Goal: Task Accomplishment & Management: Manage account settings

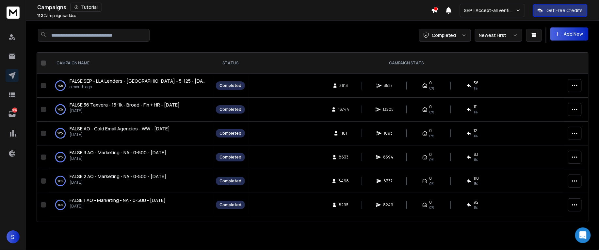
click at [114, 106] on span "FALSE 36 Taxvera - 15-1k - Broad - Fin + HR - [DATE]" at bounding box center [125, 105] width 110 height 6
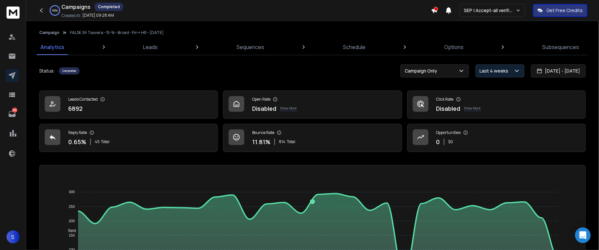
click at [492, 70] on div "Last 4 weeks" at bounding box center [500, 71] width 41 height 7
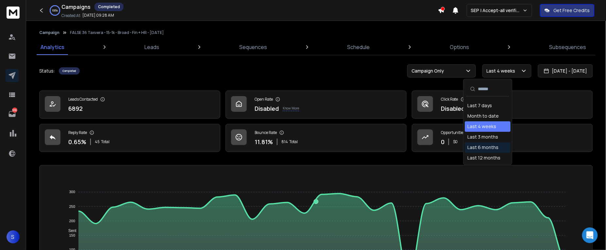
click at [478, 142] on div "Last 6 months" at bounding box center [488, 147] width 46 height 10
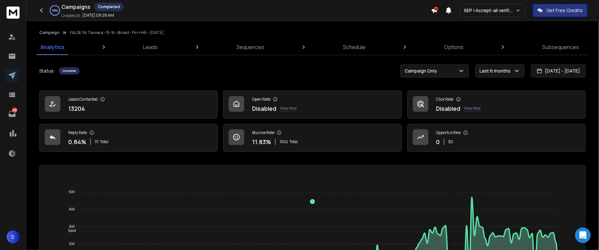
drag, startPoint x: 81, startPoint y: 32, endPoint x: 169, endPoint y: 34, distance: 87.9
click at [169, 34] on div "Campaign FALSE 36 Taxvera - 15-1k - Broad - Fin + HR - 06.26.2025" at bounding box center [312, 32] width 547 height 5
copy p "36 Taxvera - 15-1k - Broad - Fin + HR - 06.26.2025"
click at [158, 49] on link "Leads" at bounding box center [150, 47] width 23 height 16
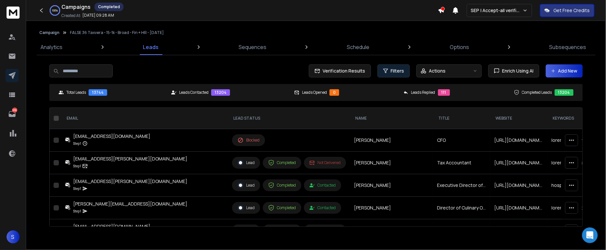
click at [399, 70] on span "Filters" at bounding box center [397, 71] width 13 height 7
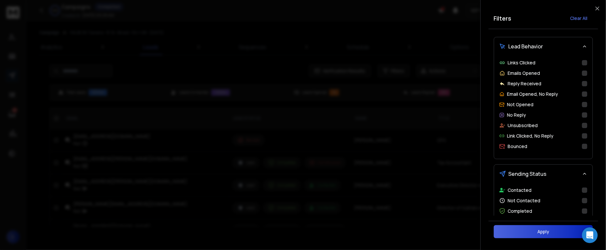
click at [526, 148] on p "Bounced" at bounding box center [518, 146] width 20 height 7
click at [582, 148] on button "Bounced" at bounding box center [584, 146] width 5 height 5
click at [537, 233] on button "Apply" at bounding box center [543, 231] width 99 height 13
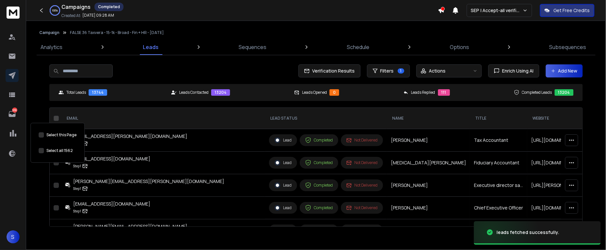
click at [41, 150] on button "Select this Page" at bounding box center [41, 150] width 5 height 5
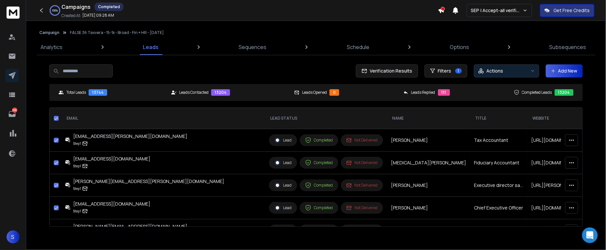
click at [509, 74] on button "Actions" at bounding box center [506, 70] width 65 height 13
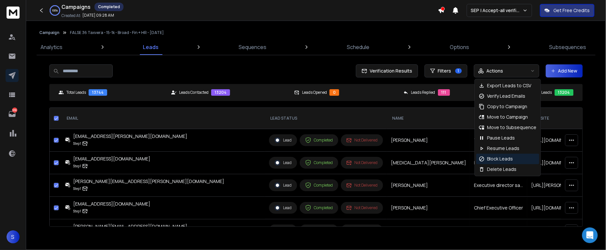
click at [493, 158] on p "Block Leads" at bounding box center [500, 159] width 26 height 7
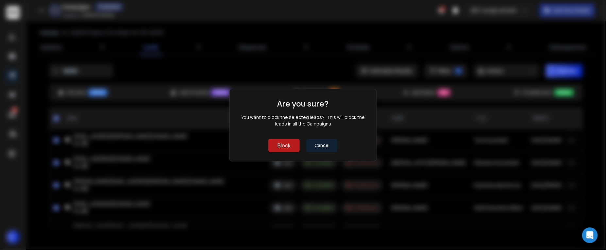
click at [281, 143] on button "Block" at bounding box center [283, 145] width 31 height 13
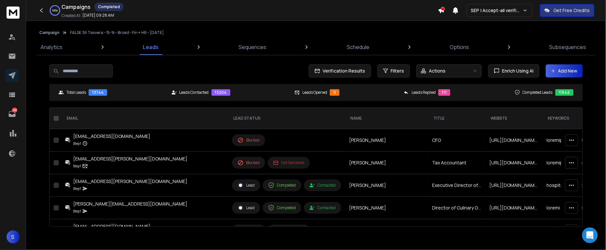
click at [377, 75] on div "Verification Results Filters Actions Enrich Using AI Add New" at bounding box center [446, 70] width 274 height 13
click at [392, 75] on button "Filters" at bounding box center [393, 70] width 32 height 13
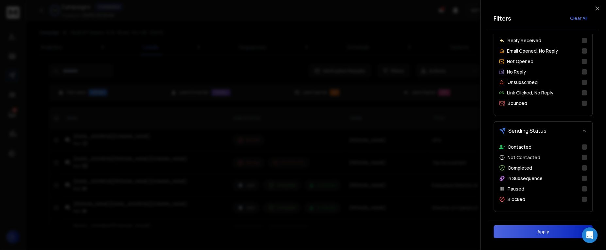
scroll to position [43, 0]
click at [518, 197] on p "Blocked" at bounding box center [517, 199] width 18 height 7
click at [582, 197] on button "Blocked" at bounding box center [584, 198] width 5 height 5
click at [537, 233] on button "Apply" at bounding box center [543, 231] width 99 height 13
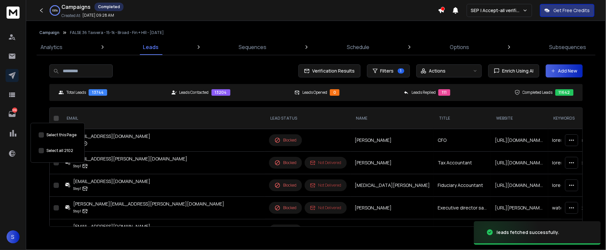
click at [41, 152] on button "Select this Page" at bounding box center [41, 150] width 5 height 5
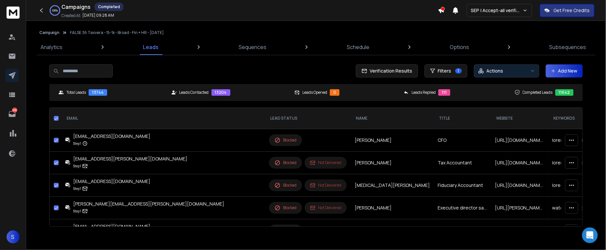
click at [493, 73] on p "Actions" at bounding box center [495, 71] width 17 height 7
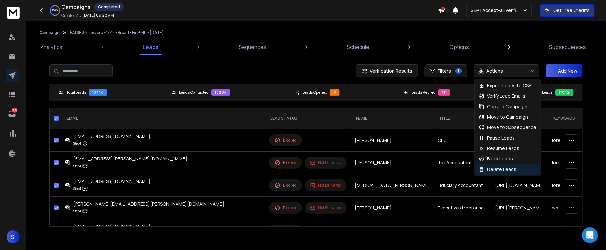
click at [510, 166] on p "Delete Leads" at bounding box center [501, 169] width 29 height 7
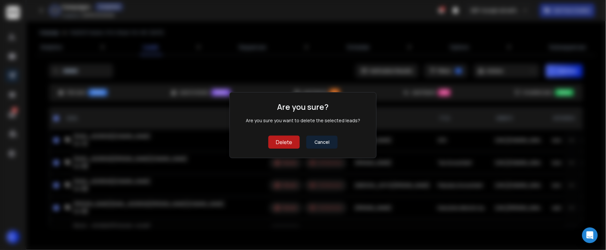
click at [285, 138] on button "Delete" at bounding box center [283, 142] width 31 height 13
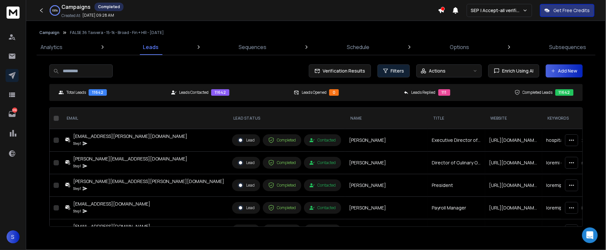
click at [392, 67] on button "Filters" at bounding box center [393, 70] width 32 height 13
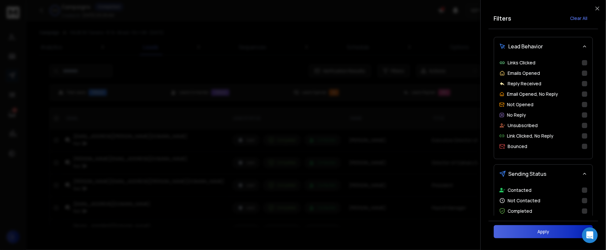
click at [521, 189] on p "Contacted" at bounding box center [520, 190] width 24 height 7
click at [582, 189] on button "Contacted" at bounding box center [584, 190] width 5 height 5
click at [532, 231] on button "Apply" at bounding box center [543, 231] width 99 height 13
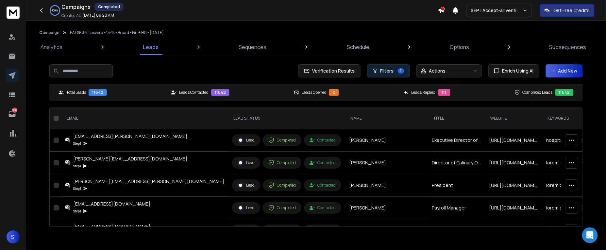
click at [383, 73] on span "Filters" at bounding box center [386, 71] width 13 height 7
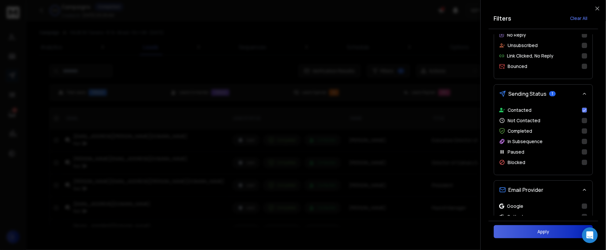
scroll to position [87, 0]
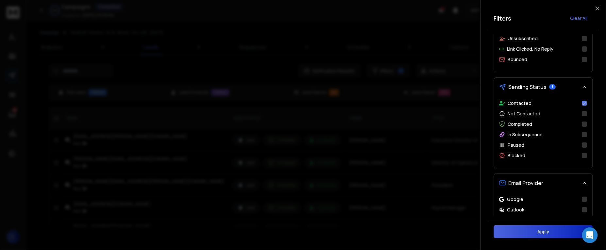
click at [519, 156] on p "Blocked" at bounding box center [517, 155] width 18 height 7
click at [582, 156] on button "Blocked" at bounding box center [584, 155] width 5 height 5
click at [515, 101] on p "Contacted" at bounding box center [520, 103] width 24 height 7
click at [582, 101] on button "Contacted" at bounding box center [584, 103] width 5 height 5
click at [528, 228] on button "Apply" at bounding box center [543, 231] width 99 height 13
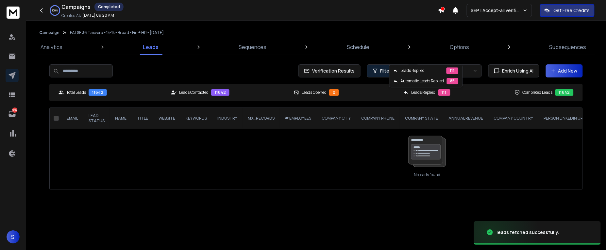
click at [378, 71] on button "Filters 1" at bounding box center [388, 70] width 43 height 13
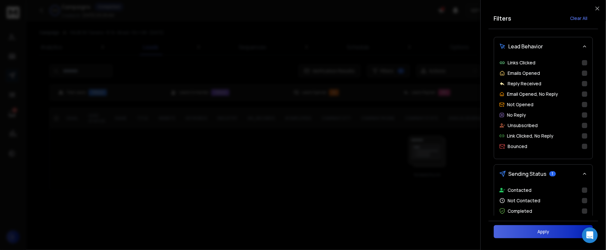
click at [522, 188] on p "Contacted" at bounding box center [520, 190] width 24 height 7
click at [582, 188] on button "Contacted" at bounding box center [584, 190] width 5 height 5
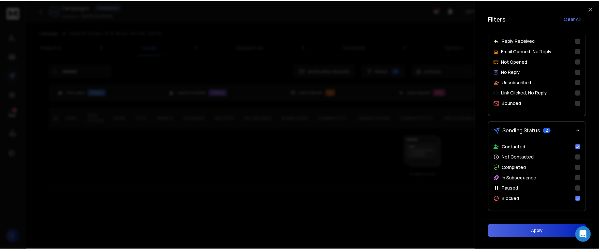
scroll to position [43, 0]
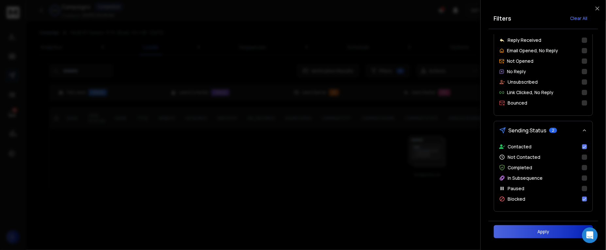
click at [520, 196] on p "Blocked" at bounding box center [517, 199] width 18 height 7
click at [582, 196] on button "Blocked" at bounding box center [584, 198] width 5 height 5
click at [529, 230] on button "Apply" at bounding box center [543, 231] width 99 height 13
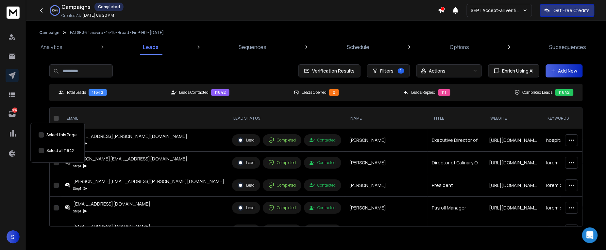
click at [42, 152] on button "Select this Page" at bounding box center [41, 150] width 5 height 5
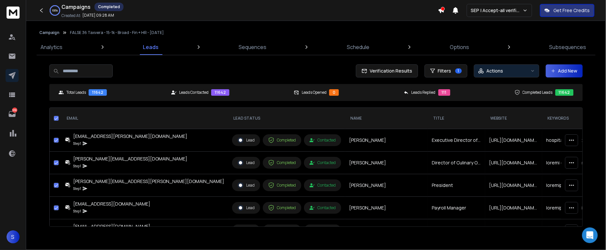
click at [493, 76] on button "Actions" at bounding box center [506, 70] width 65 height 13
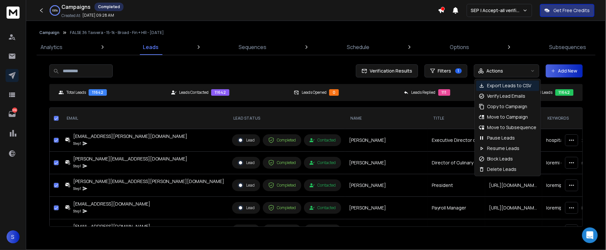
click at [497, 87] on p "Export Leads to CSV" at bounding box center [509, 85] width 44 height 7
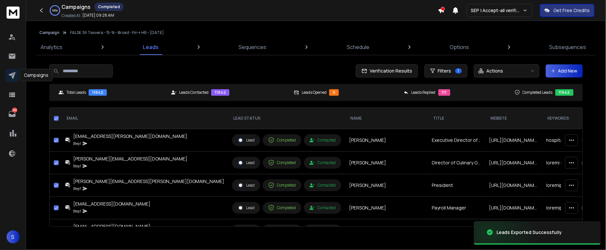
click at [15, 75] on icon at bounding box center [12, 76] width 8 height 8
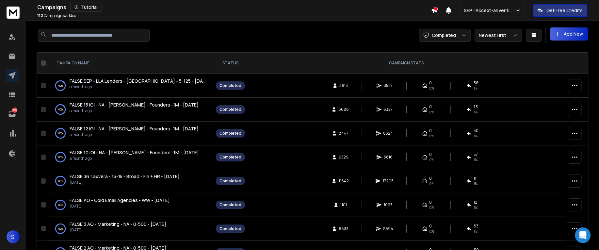
click at [572, 183] on icon "button" at bounding box center [575, 181] width 7 height 7
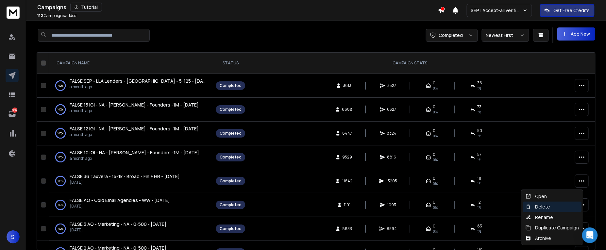
click at [541, 206] on div "Delete" at bounding box center [538, 207] width 25 height 7
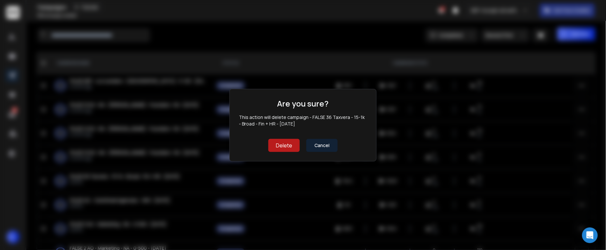
click at [293, 146] on button "Delete" at bounding box center [283, 145] width 31 height 13
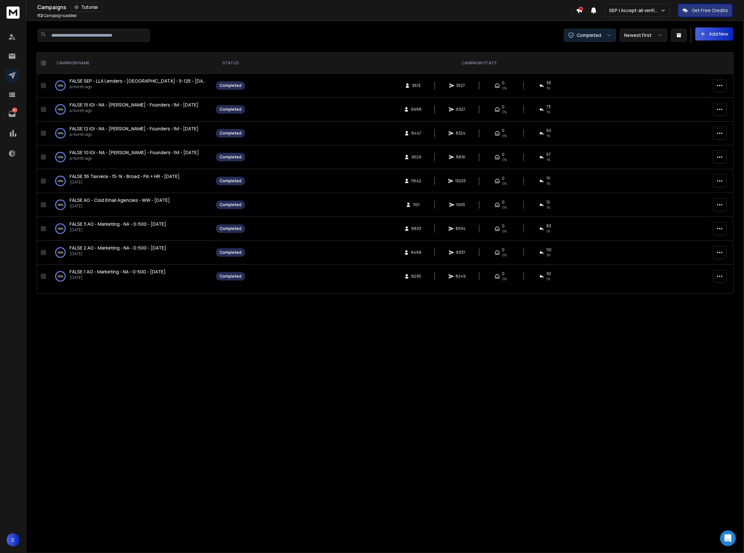
click at [597, 39] on button "Completed" at bounding box center [590, 35] width 52 height 13
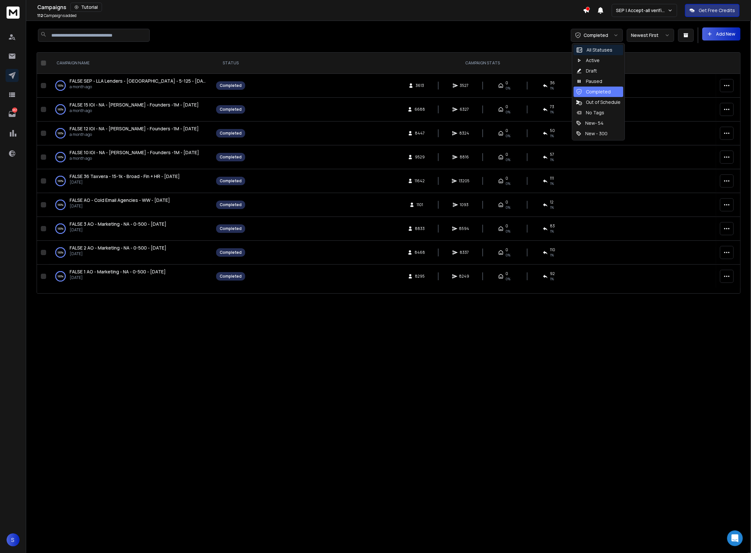
click at [594, 50] on div "All Statuses" at bounding box center [594, 50] width 36 height 7
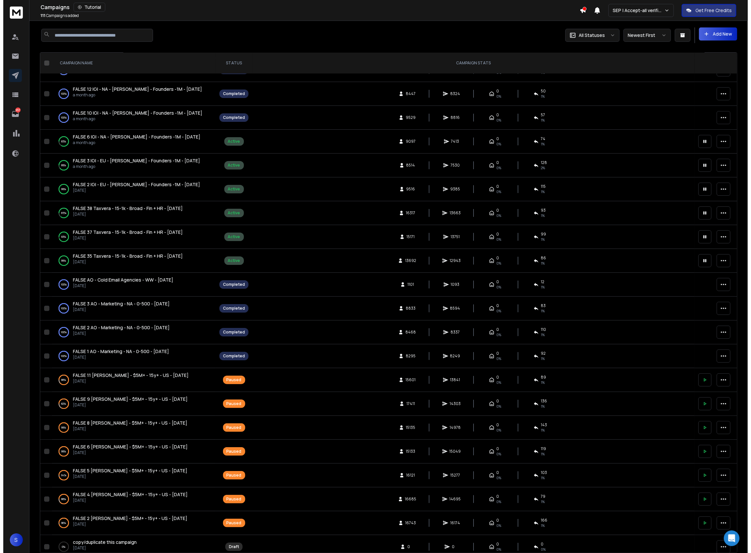
scroll to position [2186, 0]
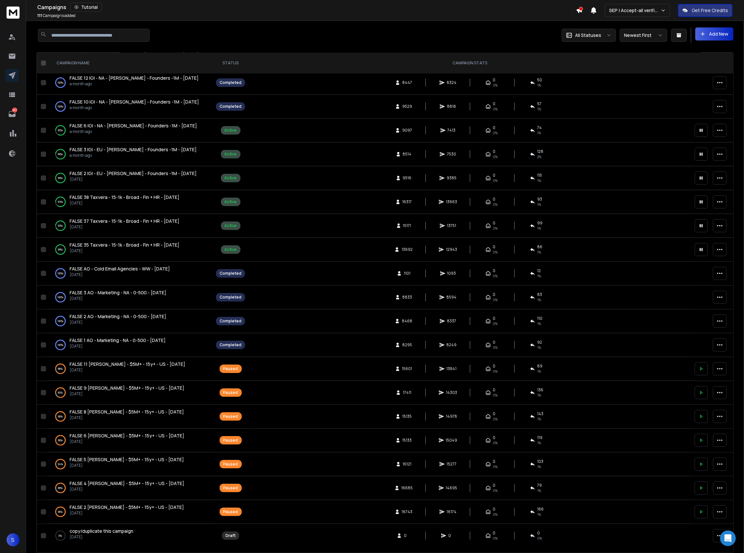
click at [717, 537] on icon "button" at bounding box center [720, 536] width 7 height 7
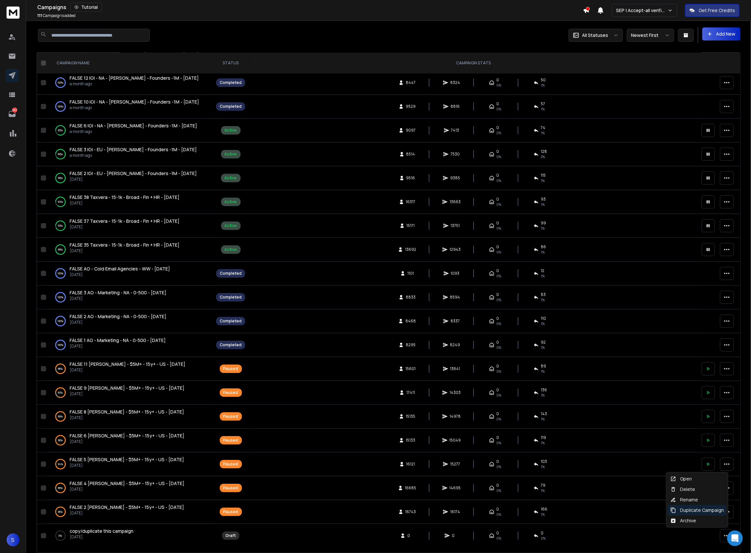
click at [694, 508] on div "Duplicate Campaign" at bounding box center [697, 510] width 54 height 7
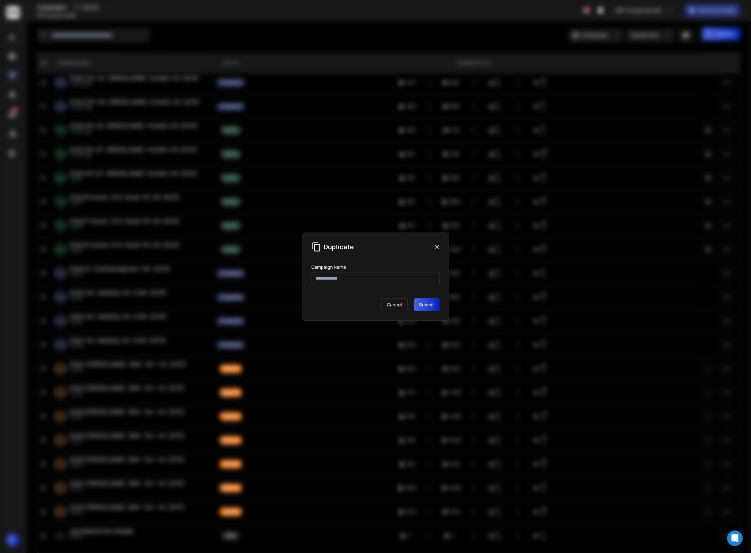
click at [424, 278] on input "text" at bounding box center [375, 278] width 128 height 13
paste input "**********"
type input "**********"
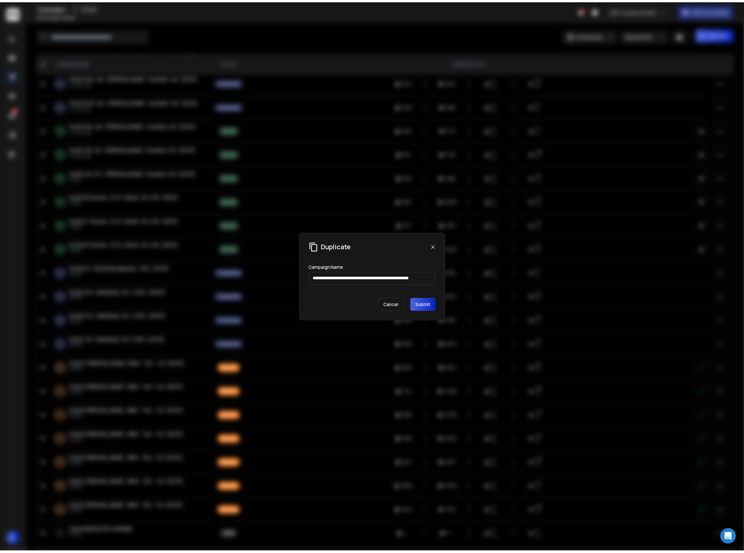
scroll to position [0, 0]
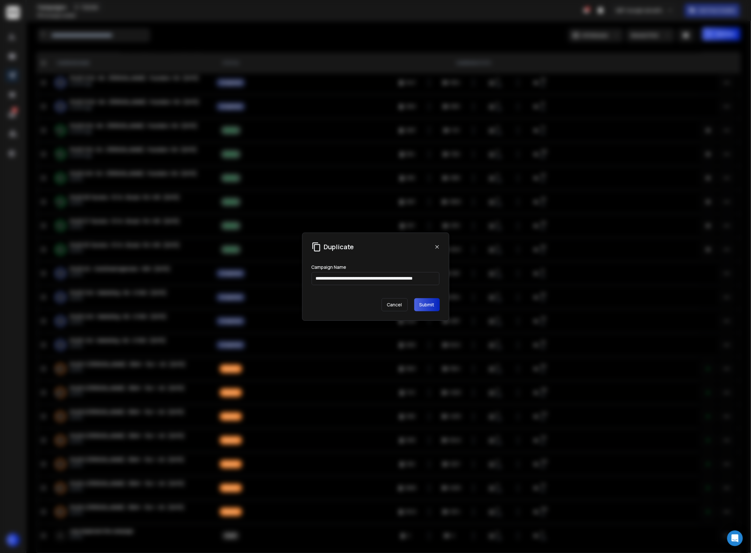
click at [432, 308] on button "Submit" at bounding box center [426, 304] width 25 height 13
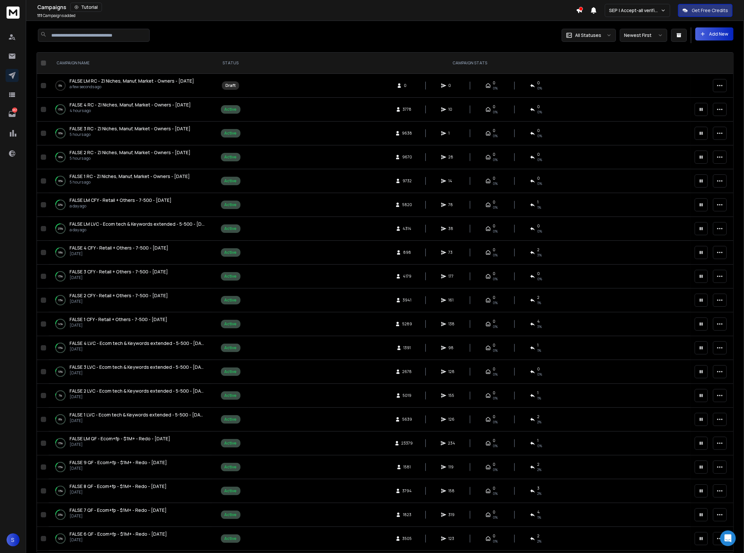
click at [156, 87] on p "a few seconds ago" at bounding box center [132, 86] width 125 height 5
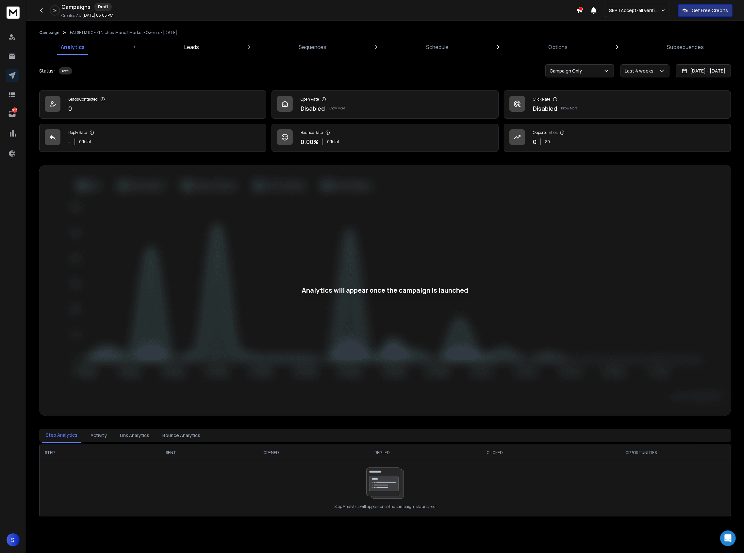
click at [174, 36] on div "Campaign FALSE LM RC - ZI Niches, Manuf, Market - Owners - 10.09.25" at bounding box center [385, 32] width 697 height 10
click at [180, 47] on div "Analytics Leads Sequences Schedule Options Subsequences" at bounding box center [383, 47] width 692 height 16
click at [196, 52] on link "Leads" at bounding box center [191, 47] width 23 height 16
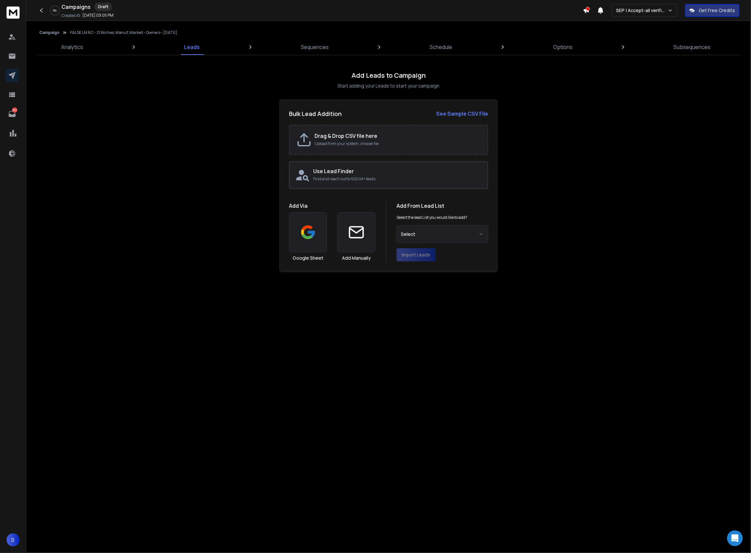
click at [379, 146] on p "Upload from your system, choose file" at bounding box center [397, 143] width 166 height 5
type input "**********"
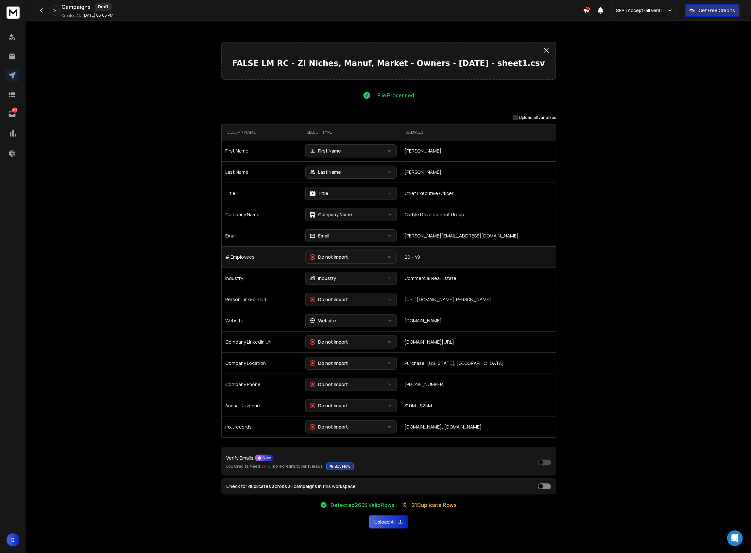
click at [378, 258] on button "Do not import" at bounding box center [350, 257] width 91 height 13
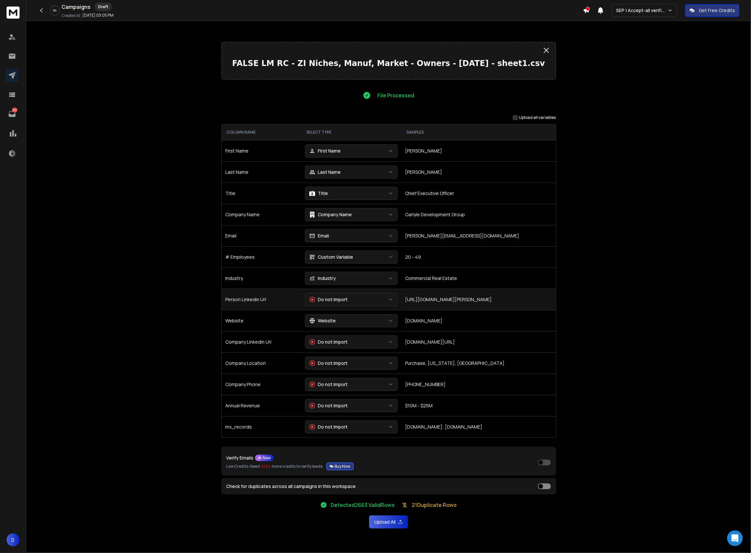
click at [359, 304] on button "Do not import" at bounding box center [351, 299] width 92 height 13
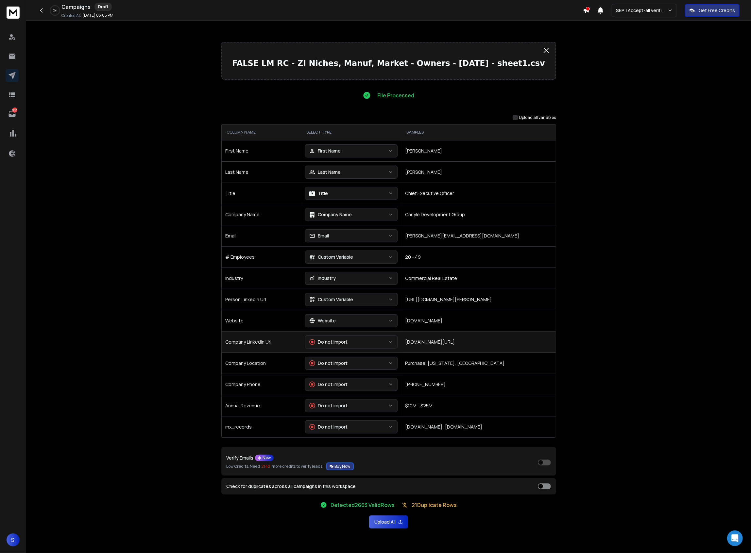
click at [349, 339] on button "Do not import" at bounding box center [351, 342] width 92 height 13
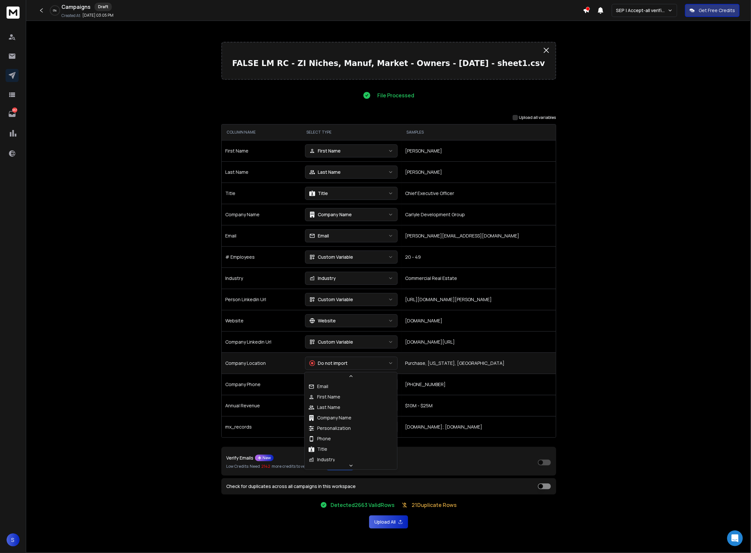
click at [355, 367] on button "Do not import" at bounding box center [351, 363] width 92 height 13
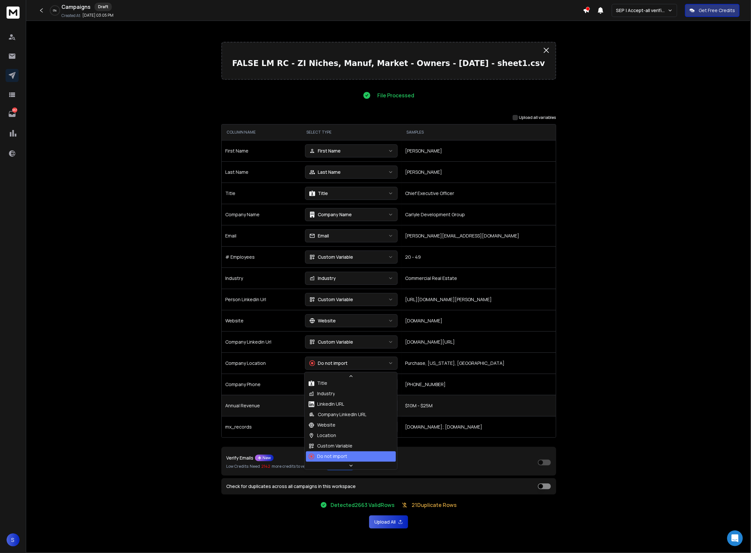
drag, startPoint x: 338, startPoint y: 442, endPoint x: 335, endPoint y: 410, distance: 31.5
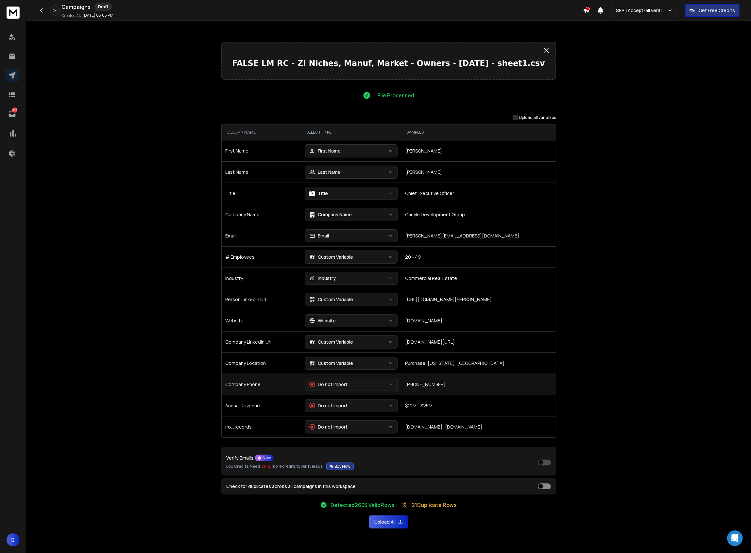
click at [334, 390] on button "Do not import" at bounding box center [351, 384] width 92 height 13
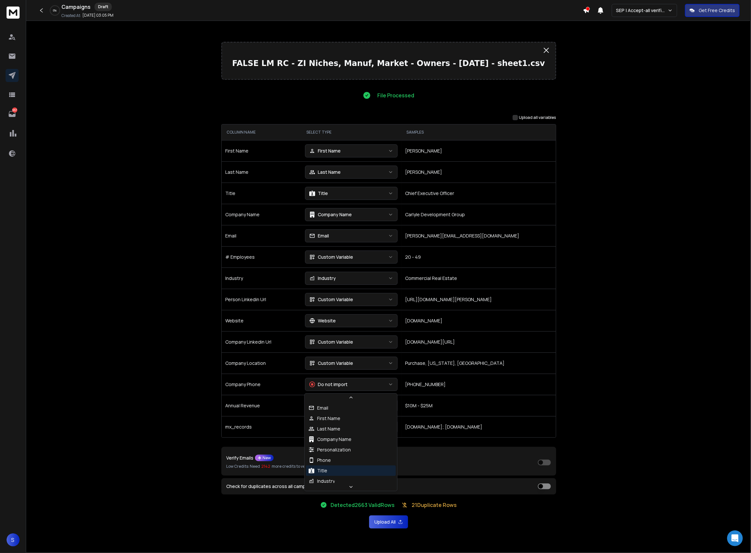
scroll to position [56, 0]
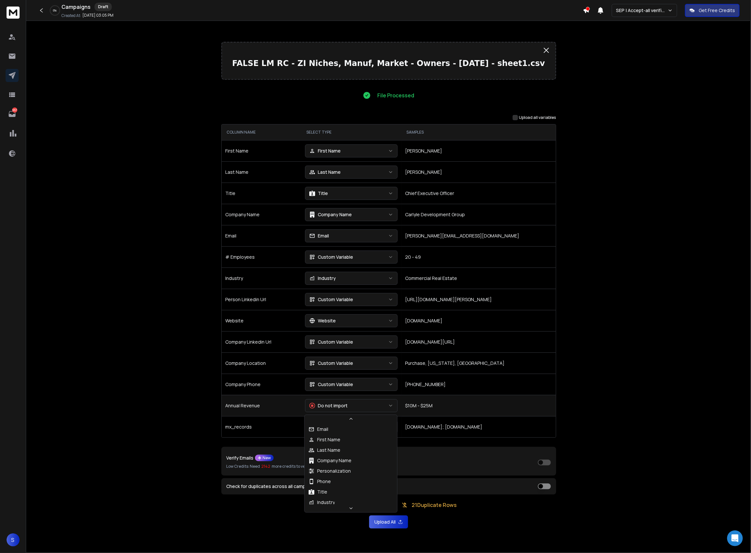
click at [337, 408] on div "Do not import" at bounding box center [328, 406] width 38 height 7
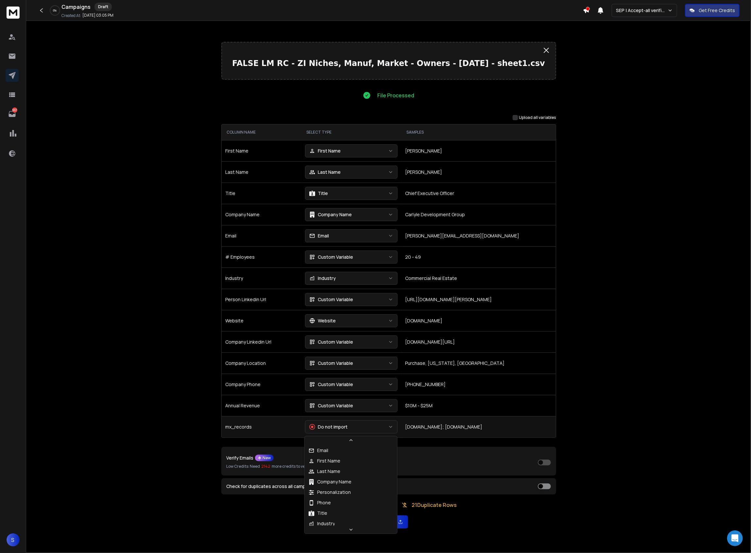
click at [343, 424] on button "Do not import" at bounding box center [351, 427] width 92 height 13
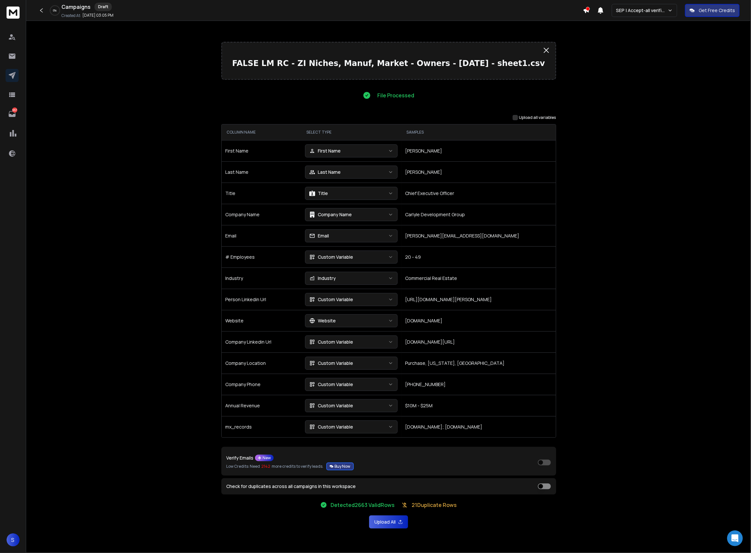
click at [543, 492] on div "Check for duplicates across all campaigns in this workspace" at bounding box center [388, 486] width 335 height 16
click at [538, 490] on div "Check for duplicates across all campaigns in this workspace" at bounding box center [388, 487] width 324 height 6
click at [545, 488] on button "Check for duplicates across all campaigns in this workspace" at bounding box center [544, 487] width 13 height 6
click at [386, 527] on button "Upload All" at bounding box center [388, 522] width 39 height 13
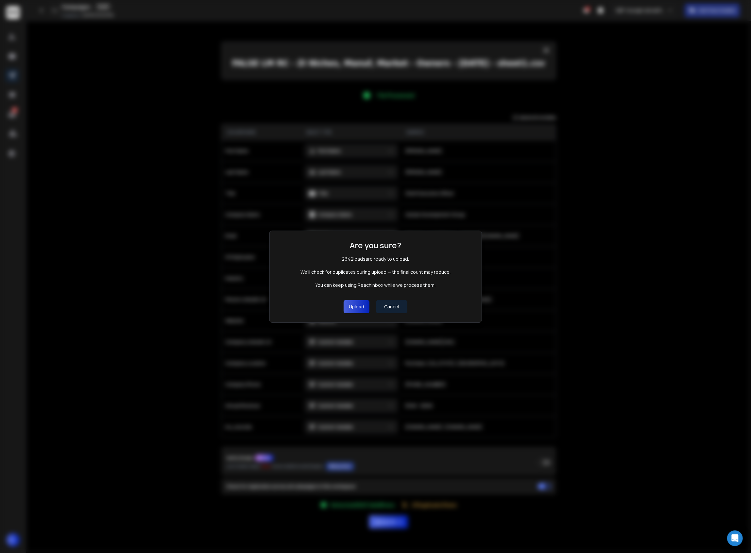
click at [354, 306] on button "Upload" at bounding box center [356, 306] width 26 height 13
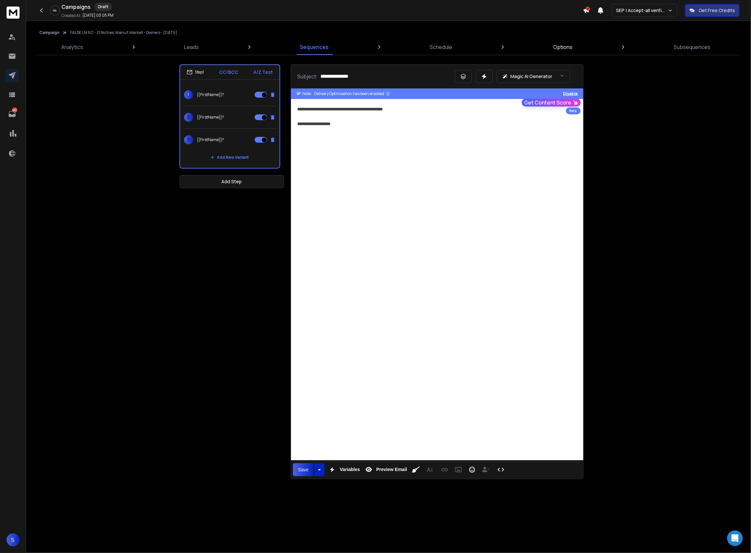
click at [566, 51] on link "Options" at bounding box center [562, 47] width 27 height 16
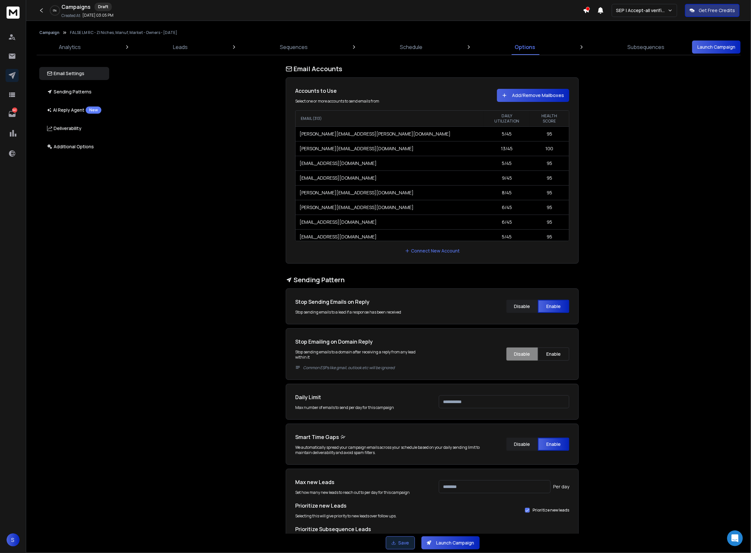
click at [407, 543] on button "Save" at bounding box center [400, 543] width 29 height 13
click at [13, 75] on icon at bounding box center [11, 75] width 7 height 7
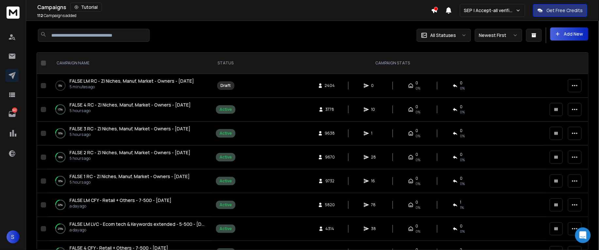
click at [198, 90] on div "0 % FALSE LM RC - ZI Niches, Manuf, Market - Owners - 10.09.25 5 minutes ago" at bounding box center [130, 86] width 150 height 16
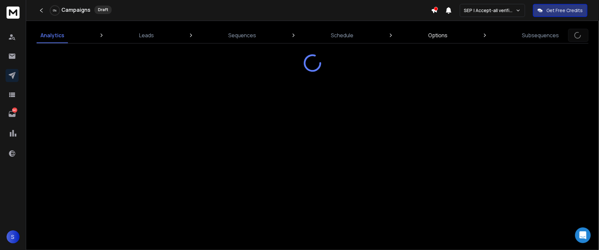
click at [431, 37] on p "Options" at bounding box center [437, 35] width 19 height 8
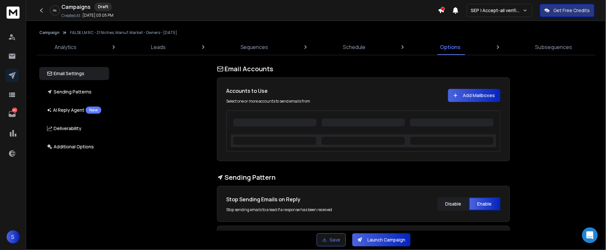
click at [390, 242] on button "Launch Campaign" at bounding box center [381, 239] width 58 height 13
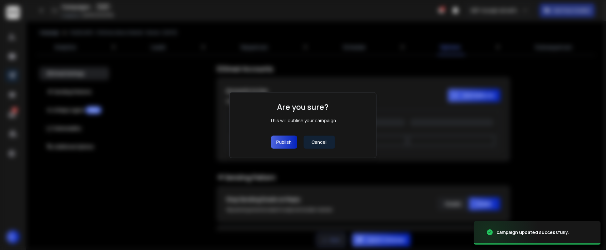
click at [284, 144] on button "Publish" at bounding box center [284, 142] width 26 height 13
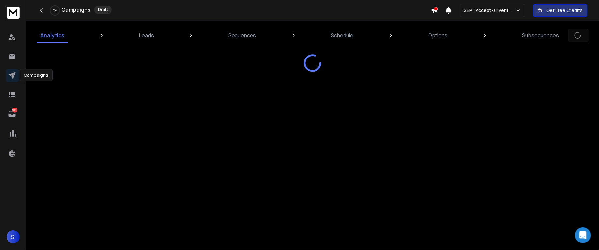
click at [8, 76] on icon at bounding box center [12, 76] width 8 height 8
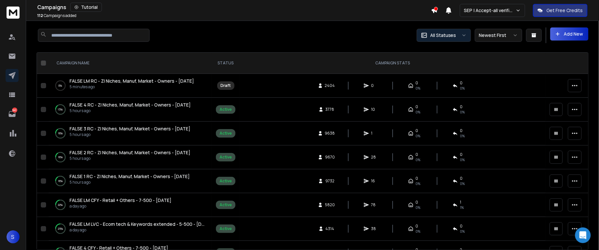
click at [449, 33] on p "All Statuses" at bounding box center [443, 35] width 26 height 7
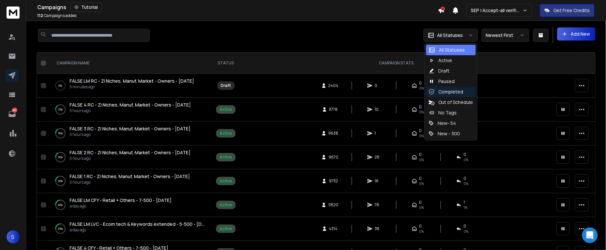
click at [455, 90] on div "Completed" at bounding box center [446, 92] width 35 height 7
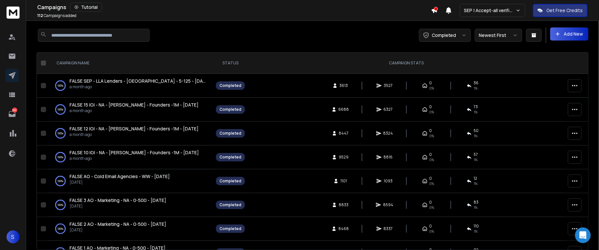
click at [93, 103] on span "FALSE 15 IGI - NA - [PERSON_NAME] - Founders -1M - [DATE]" at bounding box center [134, 105] width 129 height 6
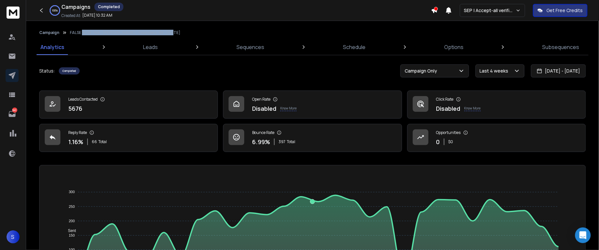
drag, startPoint x: 81, startPoint y: 33, endPoint x: 166, endPoint y: 33, distance: 85.3
click at [166, 33] on div "Campaign FALSE 15 IGI - NA - Brooks - Founders -1M - 07.04.2025" at bounding box center [312, 32] width 547 height 5
copy p "15 IGI - NA - Brooks - Founders -1M - 07.04.2025"
click at [492, 68] on div "Last 4 weeks" at bounding box center [500, 71] width 41 height 7
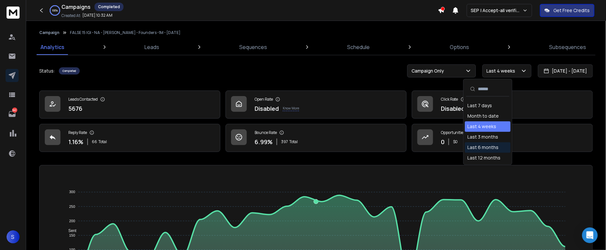
click at [497, 144] on div "Last 6 months" at bounding box center [488, 147] width 46 height 10
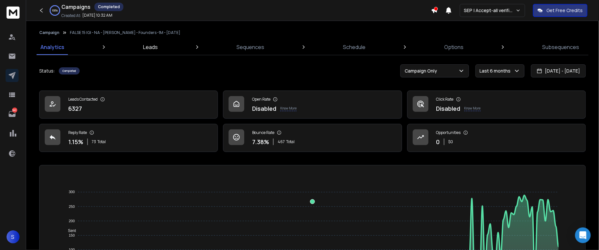
click at [160, 49] on link "Leads" at bounding box center [150, 47] width 23 height 16
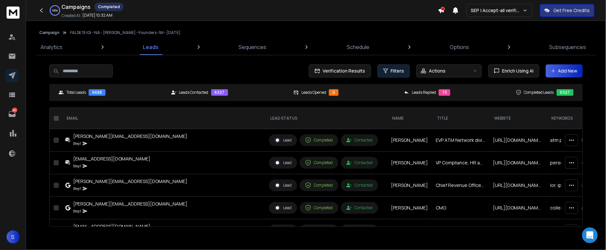
click at [396, 71] on span "Filters" at bounding box center [397, 71] width 13 height 7
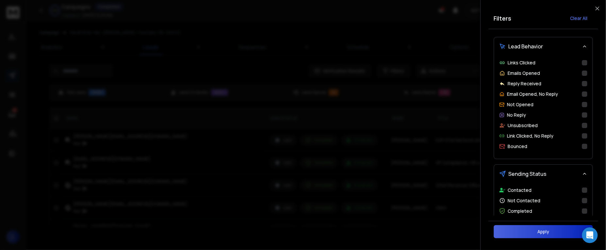
click at [523, 145] on p "Bounced" at bounding box center [518, 146] width 20 height 7
click at [582, 145] on button "Bounced" at bounding box center [584, 146] width 5 height 5
click at [544, 230] on button "Apply" at bounding box center [543, 231] width 99 height 13
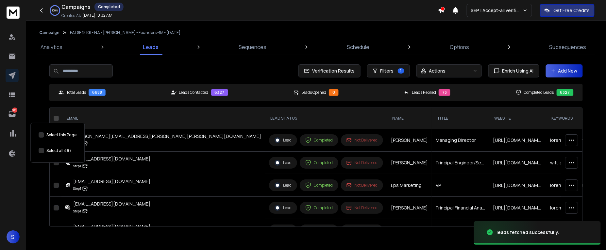
click at [43, 151] on button "Select this Page" at bounding box center [41, 150] width 5 height 5
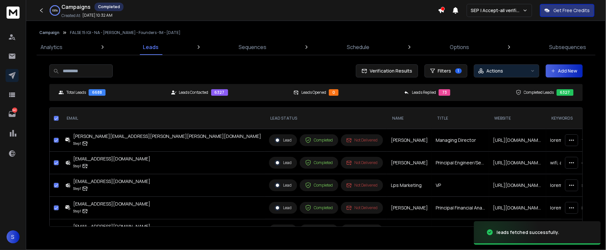
click at [499, 70] on p "Actions" at bounding box center [495, 71] width 17 height 7
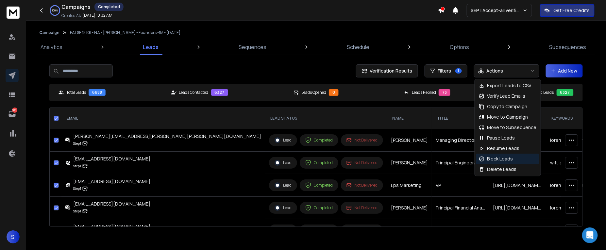
click at [494, 162] on p "Block Leads" at bounding box center [500, 159] width 26 height 7
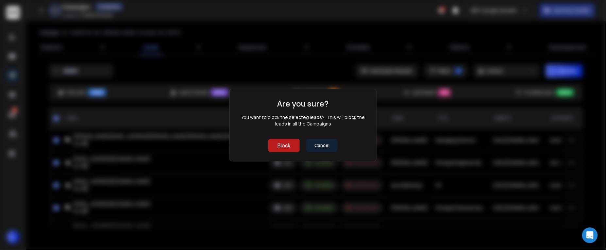
click at [282, 144] on button "Block" at bounding box center [283, 145] width 31 height 13
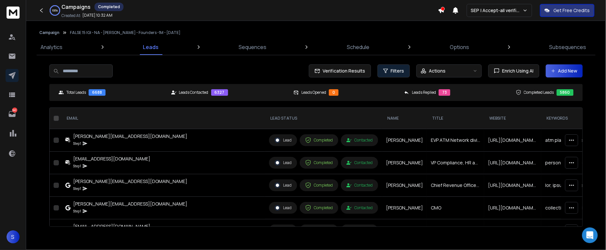
click at [393, 69] on span "Filters" at bounding box center [397, 71] width 13 height 7
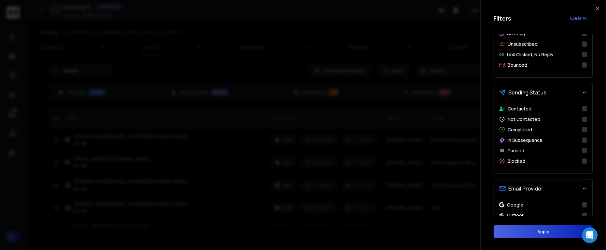
scroll to position [87, 0]
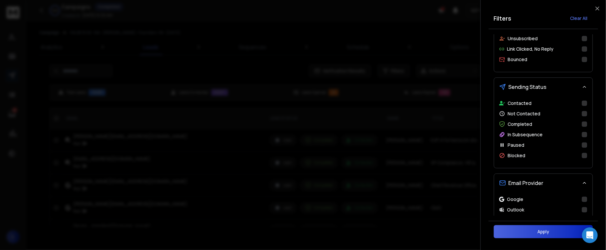
click at [525, 157] on p "Blocked" at bounding box center [517, 155] width 18 height 7
click at [582, 157] on button "Blocked" at bounding box center [584, 155] width 5 height 5
click at [534, 232] on button "Apply" at bounding box center [543, 231] width 99 height 13
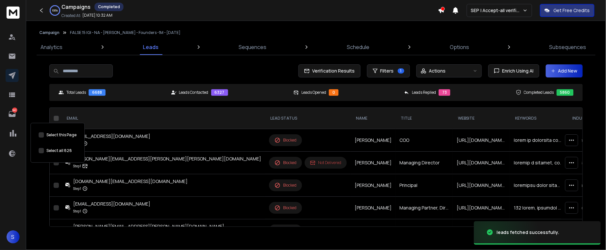
click at [42, 151] on button "Select this Page" at bounding box center [41, 150] width 5 height 5
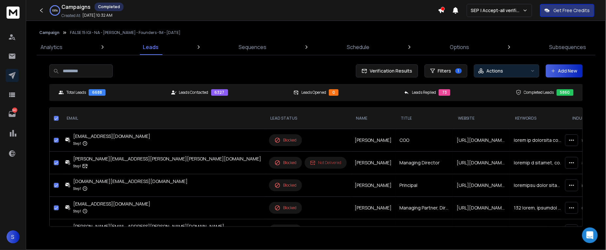
click at [497, 72] on p "Actions" at bounding box center [495, 71] width 17 height 7
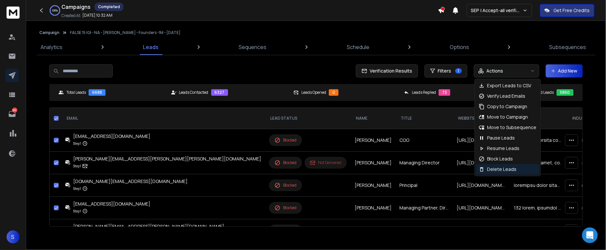
click at [505, 168] on p "Delete Leads" at bounding box center [501, 169] width 29 height 7
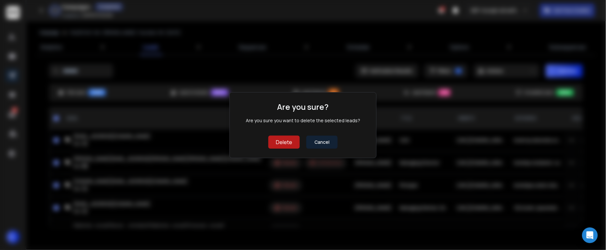
click at [289, 142] on button "Delete" at bounding box center [283, 142] width 31 height 13
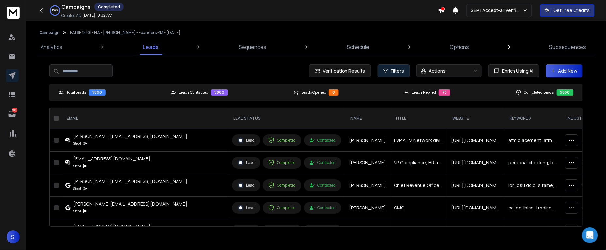
click at [389, 72] on button "Filters" at bounding box center [393, 70] width 32 height 13
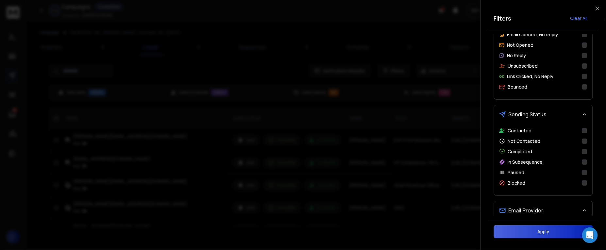
scroll to position [87, 0]
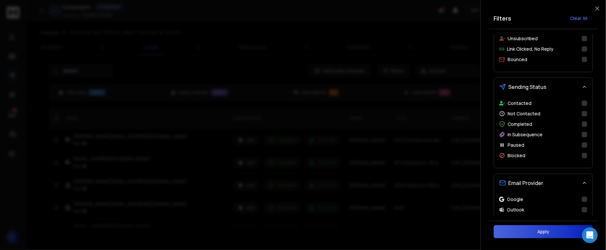
click at [514, 105] on p "Contacted" at bounding box center [520, 103] width 24 height 7
click at [582, 105] on button "Contacted" at bounding box center [584, 103] width 5 height 5
click at [520, 227] on button "Apply" at bounding box center [543, 231] width 99 height 13
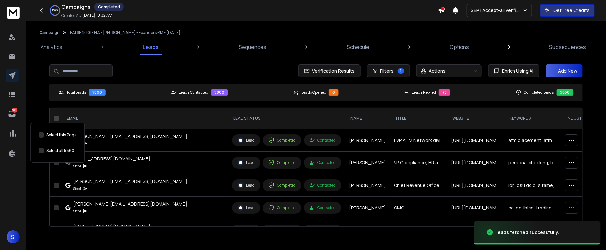
click at [42, 152] on button "Select this Page" at bounding box center [41, 150] width 5 height 5
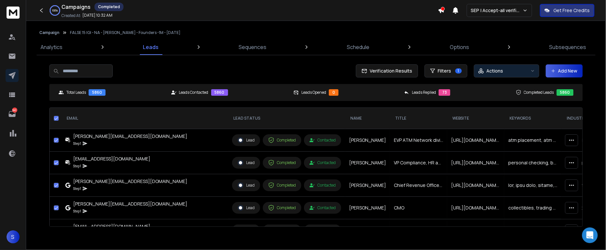
click at [512, 74] on div "Actions" at bounding box center [503, 71] width 50 height 7
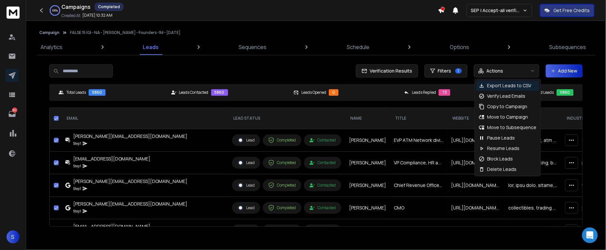
click at [510, 84] on p "Export Leads to CSV" at bounding box center [509, 85] width 44 height 7
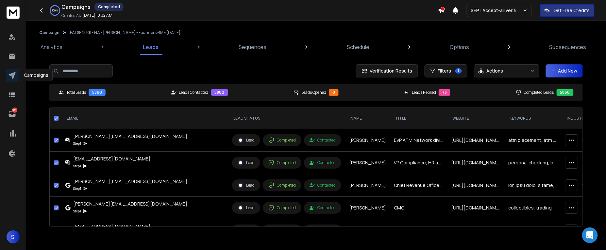
click at [15, 74] on icon at bounding box center [12, 76] width 8 height 8
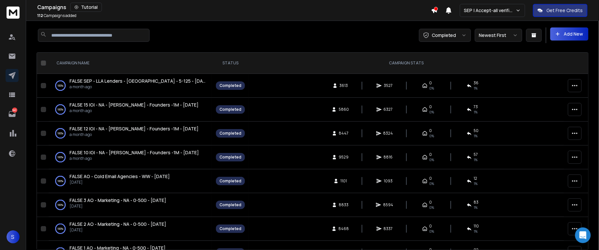
click at [573, 109] on icon "button" at bounding box center [575, 109] width 5 height 1
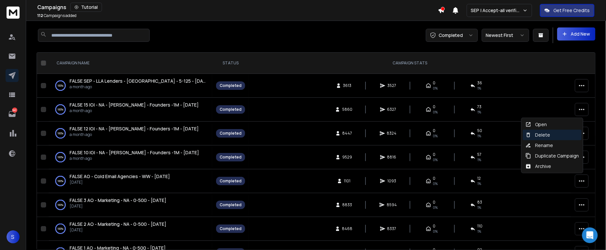
click at [538, 134] on div "Delete" at bounding box center [538, 135] width 25 height 7
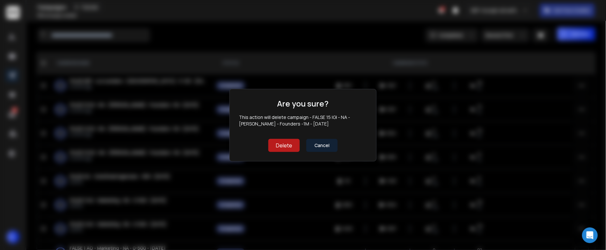
click at [283, 146] on button "Delete" at bounding box center [283, 145] width 31 height 13
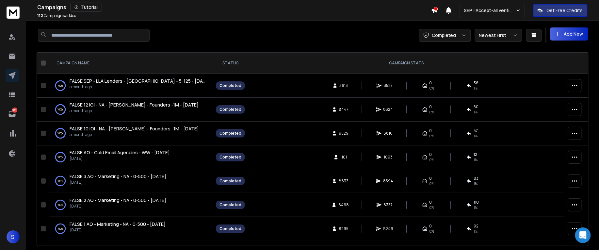
click at [139, 103] on span "FALSE 12 IGI - NA - [PERSON_NAME] - Founders -1M - [DATE]" at bounding box center [134, 105] width 129 height 6
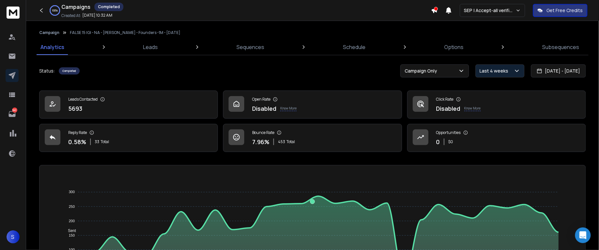
click at [480, 71] on p "Last 4 weeks" at bounding box center [495, 71] width 31 height 7
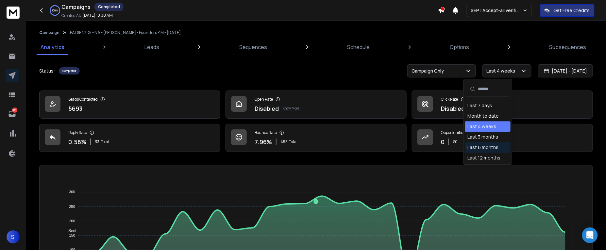
click at [480, 146] on div "Last 6 months" at bounding box center [482, 147] width 31 height 7
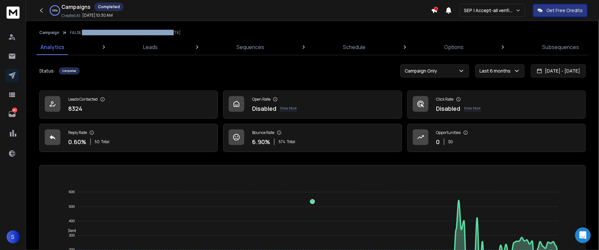
drag, startPoint x: 81, startPoint y: 32, endPoint x: 183, endPoint y: 35, distance: 101.7
click at [183, 35] on div "Campaign FALSE 12 IGI - NA - [PERSON_NAME] - Founders -1M - [DATE]" at bounding box center [313, 32] width 552 height 10
copy p "12 IGI - NA - [PERSON_NAME] - Founders -1M - [DATE]"
click at [151, 44] on p "Leads" at bounding box center [150, 47] width 15 height 8
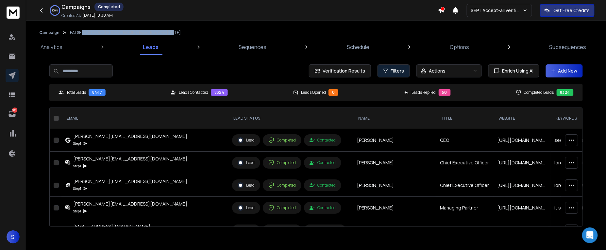
click at [399, 69] on span "Filters" at bounding box center [397, 71] width 13 height 7
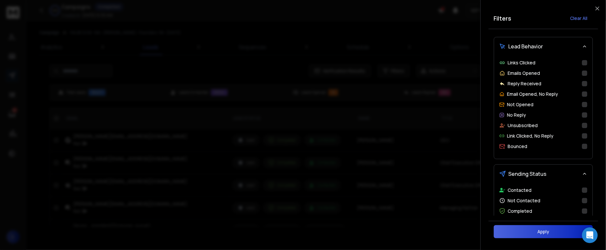
click at [516, 145] on p "Bounced" at bounding box center [518, 146] width 20 height 7
click at [582, 145] on button "Bounced" at bounding box center [584, 146] width 5 height 5
click at [542, 229] on button "Apply" at bounding box center [543, 231] width 99 height 13
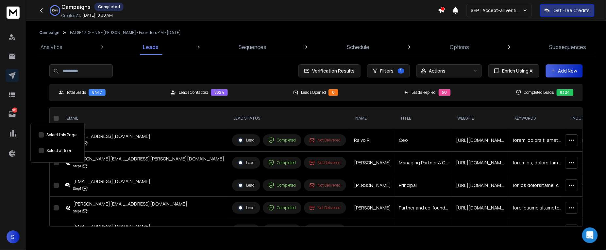
click at [42, 152] on button "Select this Page" at bounding box center [41, 150] width 5 height 5
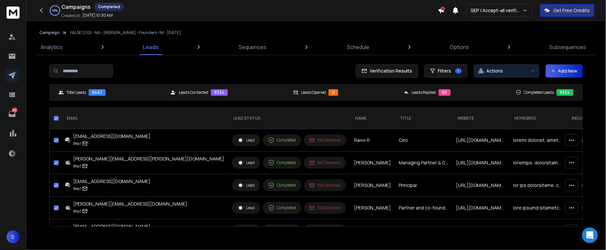
click at [483, 74] on button "Actions" at bounding box center [506, 70] width 65 height 13
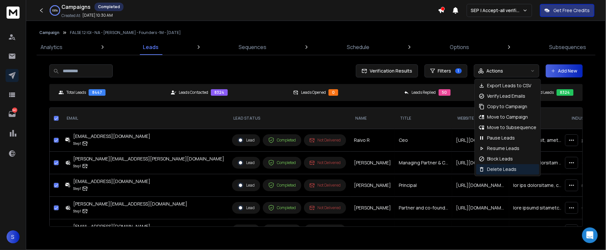
click at [486, 169] on div "Delete Leads" at bounding box center [498, 169] width 38 height 7
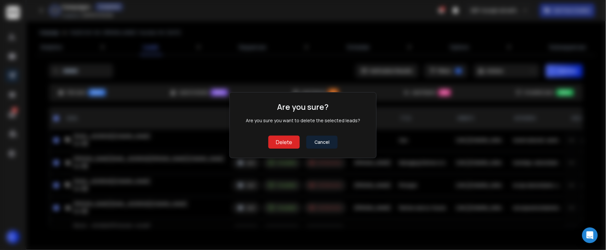
click at [326, 138] on button "Cancel" at bounding box center [321, 142] width 31 height 13
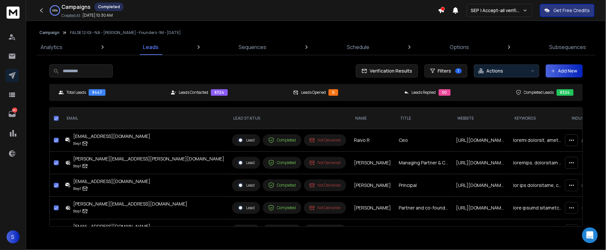
click at [529, 70] on button "Actions" at bounding box center [506, 70] width 65 height 13
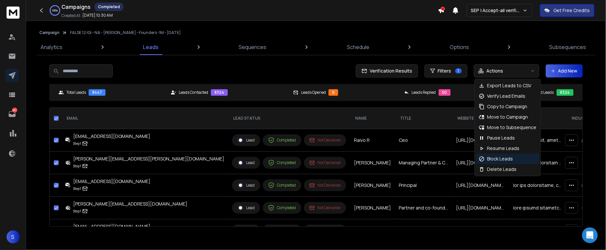
click at [499, 160] on p "Block Leads" at bounding box center [500, 159] width 26 height 7
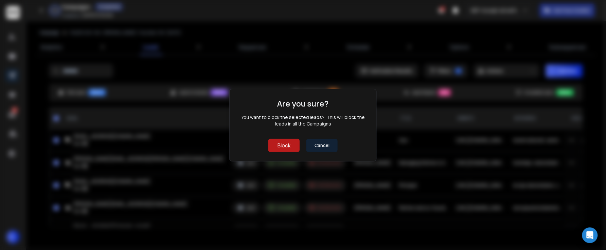
click at [290, 142] on button "Block" at bounding box center [283, 145] width 31 height 13
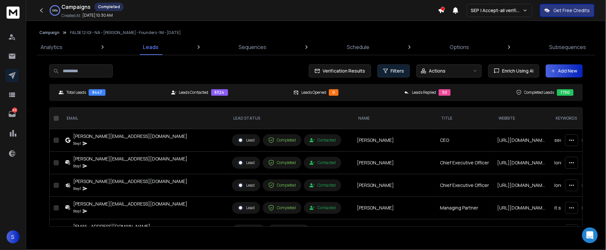
click at [396, 71] on span "Filters" at bounding box center [397, 71] width 13 height 7
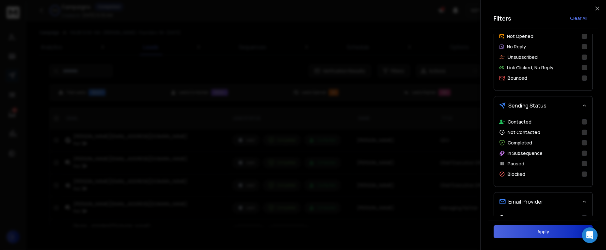
scroll to position [87, 0]
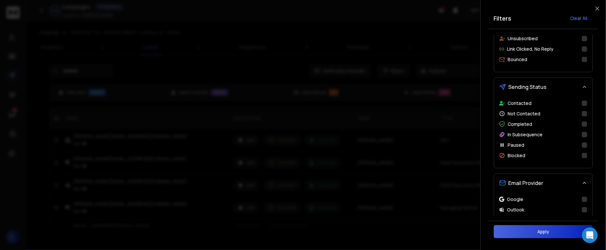
click at [512, 157] on p "Blocked" at bounding box center [517, 155] width 18 height 7
click at [582, 157] on button "Blocked" at bounding box center [584, 155] width 5 height 5
click at [532, 231] on button "Apply" at bounding box center [543, 231] width 99 height 13
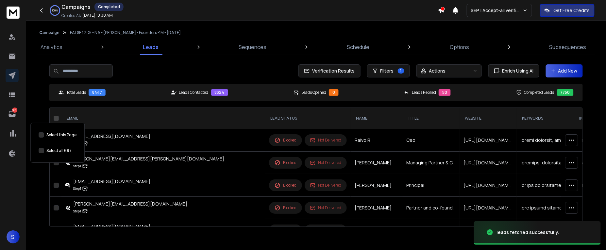
click at [42, 150] on button "Select this Page" at bounding box center [41, 150] width 5 height 5
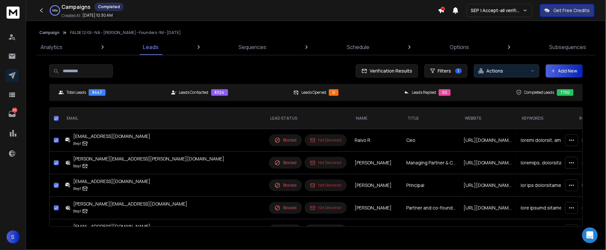
click at [516, 69] on div "Actions" at bounding box center [503, 71] width 50 height 7
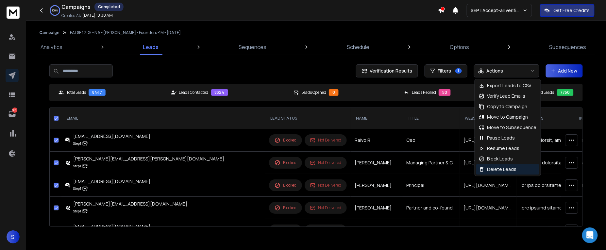
click at [504, 168] on p "Delete Leads" at bounding box center [501, 169] width 29 height 7
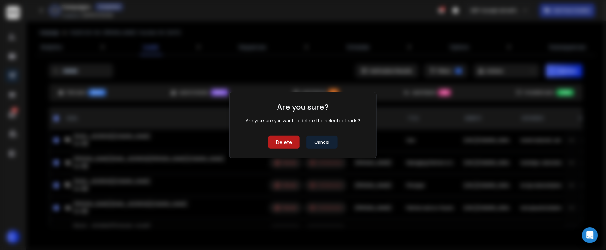
click at [271, 146] on button "Delete" at bounding box center [283, 142] width 31 height 13
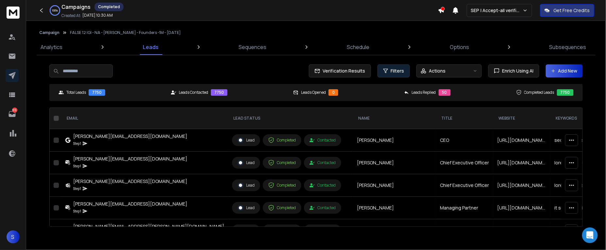
click at [394, 75] on button "Filters" at bounding box center [393, 70] width 32 height 13
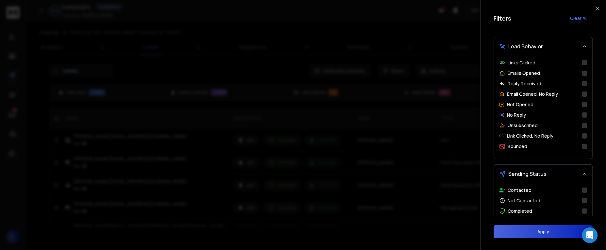
click at [520, 189] on p "Contacted" at bounding box center [520, 190] width 24 height 7
click at [582, 189] on button "Contacted" at bounding box center [584, 190] width 5 height 5
click at [529, 230] on button "Apply" at bounding box center [543, 231] width 99 height 13
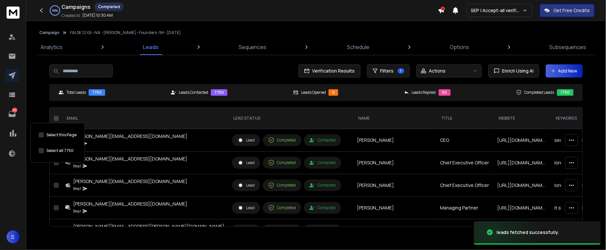
click at [41, 152] on button "Select this Page" at bounding box center [41, 150] width 5 height 5
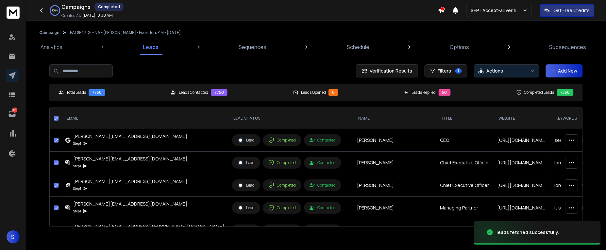
click at [518, 68] on div "Actions" at bounding box center [503, 71] width 50 height 7
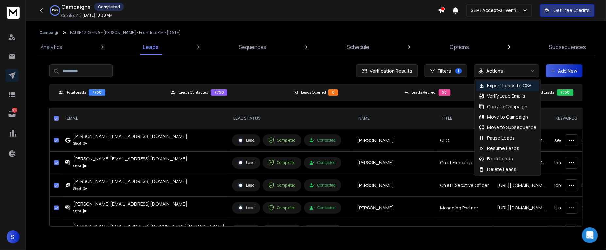
click at [515, 82] on div "Export Leads to CSV" at bounding box center [507, 85] width 63 height 10
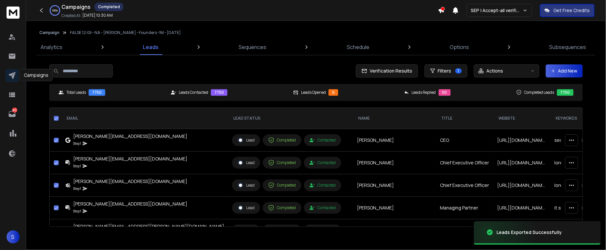
click at [17, 73] on link at bounding box center [12, 75] width 13 height 13
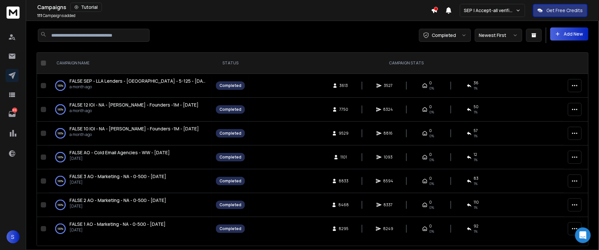
click at [576, 110] on icon "button" at bounding box center [575, 109] width 7 height 7
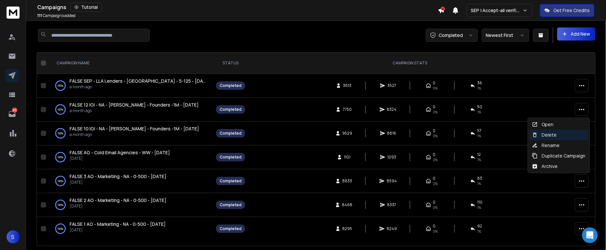
click at [555, 132] on div "Delete" at bounding box center [544, 135] width 25 height 7
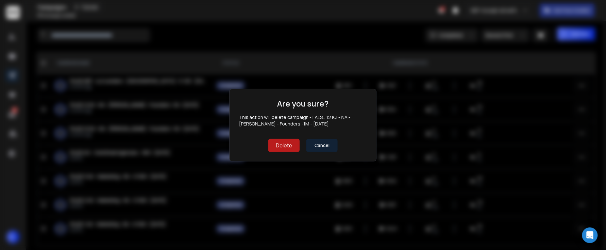
click at [290, 140] on button "Delete" at bounding box center [283, 145] width 31 height 13
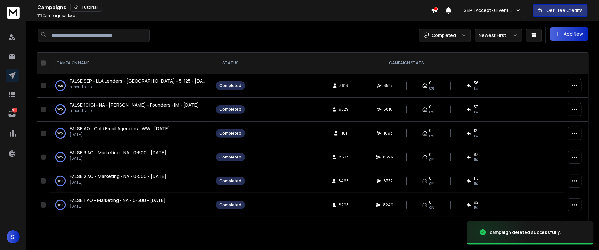
click at [150, 105] on span "FALSE 10 IGI - NA - Brooks - Founders -1M - 07.04.2025" at bounding box center [134, 105] width 129 height 6
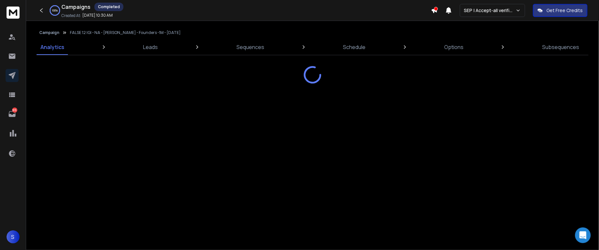
click at [222, 32] on div "Campaign FALSE 12 IGI - NA - Brooks - Founders -1M - 07.04.2025" at bounding box center [312, 32] width 547 height 5
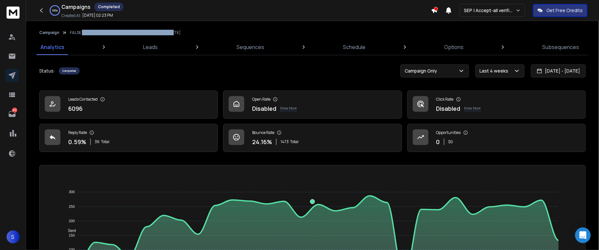
drag, startPoint x: 81, startPoint y: 32, endPoint x: 168, endPoint y: 33, distance: 86.6
click at [168, 33] on div "Campaign FALSE 10 IGI - NA - Brooks - Founders -1M - 07.04.2025" at bounding box center [312, 32] width 547 height 5
copy p "10 IGI - NA - Brooks - Founders -1M - 07.04.2025"
click at [492, 75] on button "Last 4 weeks" at bounding box center [500, 70] width 49 height 13
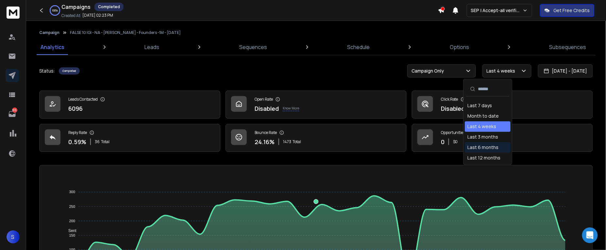
click at [490, 144] on div "Last 6 months" at bounding box center [482, 147] width 31 height 7
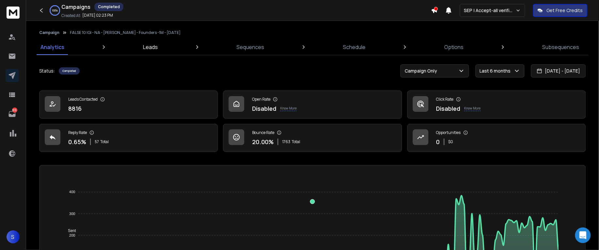
click at [157, 41] on link "Leads" at bounding box center [150, 47] width 23 height 16
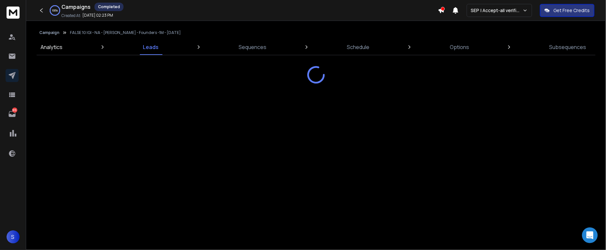
click at [63, 47] on link "Analytics" at bounding box center [52, 47] width 30 height 16
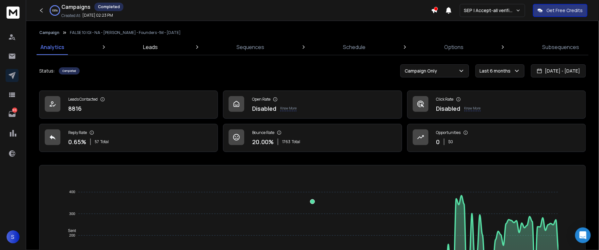
click at [156, 47] on p "Leads" at bounding box center [150, 47] width 15 height 8
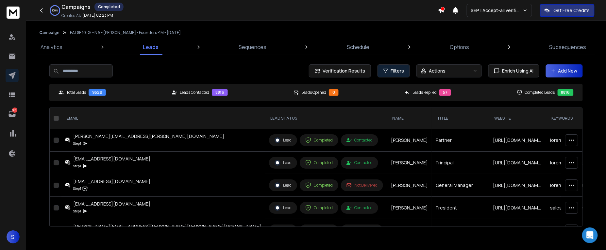
click at [394, 74] on span "Filters" at bounding box center [397, 71] width 13 height 7
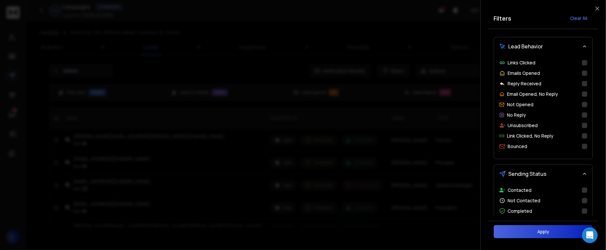
click at [529, 143] on div "Bounced" at bounding box center [543, 146] width 88 height 7
click at [520, 145] on p "Bounced" at bounding box center [518, 146] width 20 height 7
click at [582, 145] on button "Bounced" at bounding box center [584, 146] width 5 height 5
click at [552, 234] on button "Apply" at bounding box center [543, 231] width 99 height 13
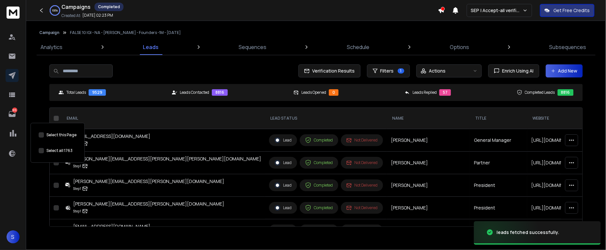
click at [43, 152] on button "Select this Page" at bounding box center [41, 150] width 5 height 5
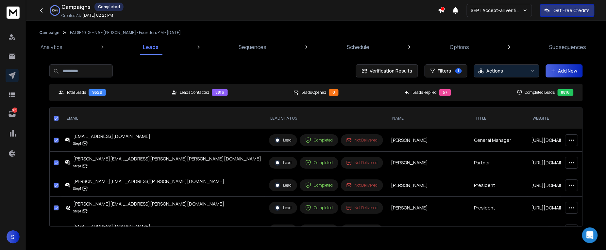
click at [495, 72] on p "Actions" at bounding box center [495, 71] width 17 height 7
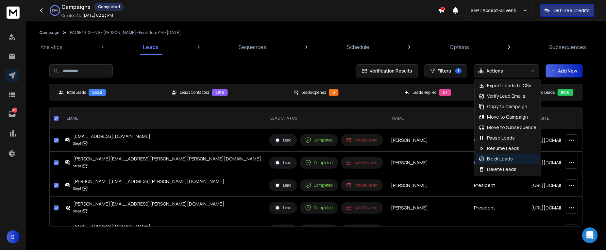
click at [508, 162] on p "Block Leads" at bounding box center [500, 159] width 26 height 7
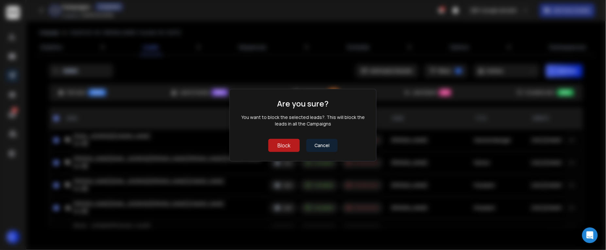
click at [288, 146] on button "Block" at bounding box center [283, 145] width 31 height 13
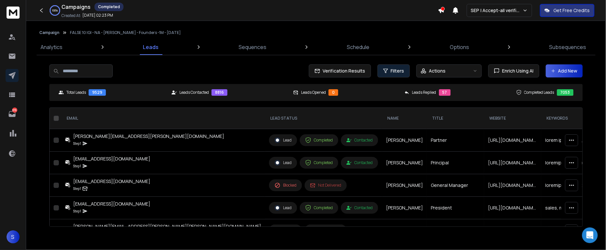
click at [395, 73] on span "Filters" at bounding box center [397, 71] width 13 height 7
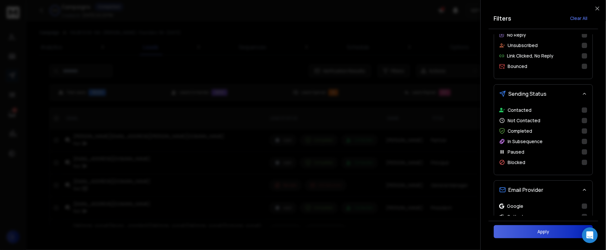
scroll to position [87, 0]
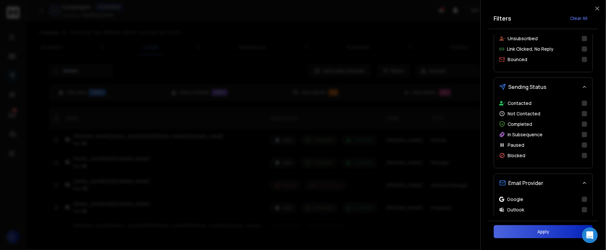
click at [522, 156] on p "Blocked" at bounding box center [517, 155] width 18 height 7
click at [582, 156] on button "Blocked" at bounding box center [584, 155] width 5 height 5
click at [539, 229] on button "Apply" at bounding box center [543, 231] width 99 height 13
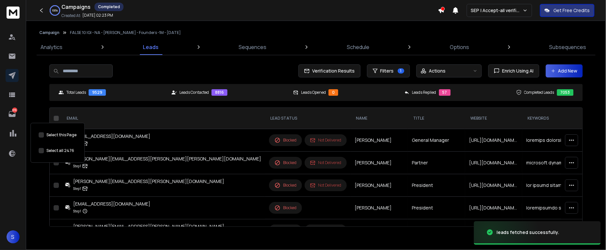
click at [42, 148] on button "Select this Page" at bounding box center [41, 150] width 5 height 5
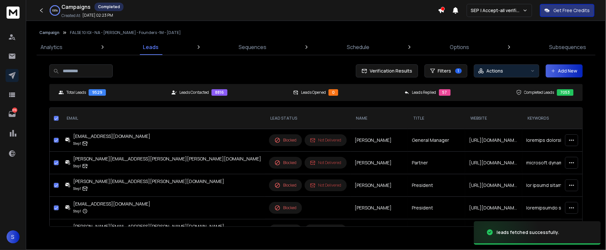
click at [498, 77] on button "Actions" at bounding box center [506, 70] width 65 height 13
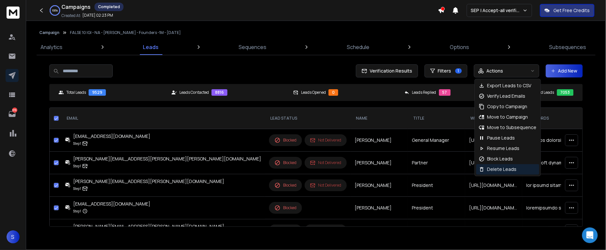
click at [501, 165] on div "Delete Leads" at bounding box center [507, 169] width 63 height 10
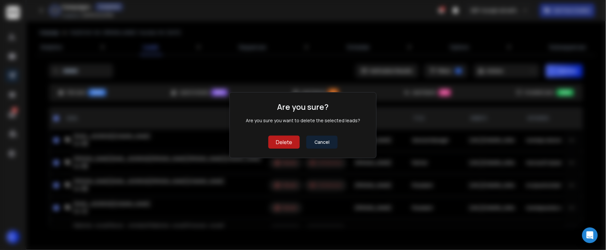
click at [292, 147] on button "Delete" at bounding box center [283, 142] width 31 height 13
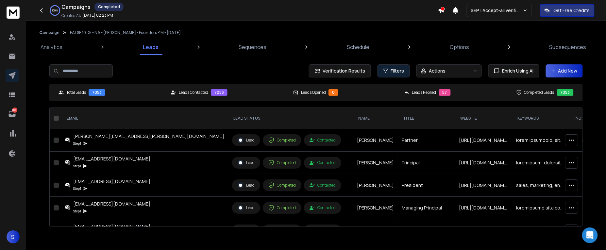
click at [393, 72] on span "Filters" at bounding box center [397, 71] width 13 height 7
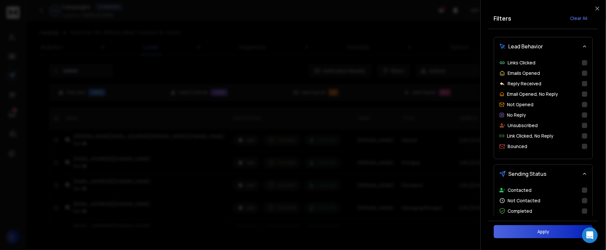
click at [526, 188] on p "Contacted" at bounding box center [520, 190] width 24 height 7
click at [582, 188] on button "Contacted" at bounding box center [584, 190] width 5 height 5
click at [532, 232] on button "Apply" at bounding box center [543, 231] width 99 height 13
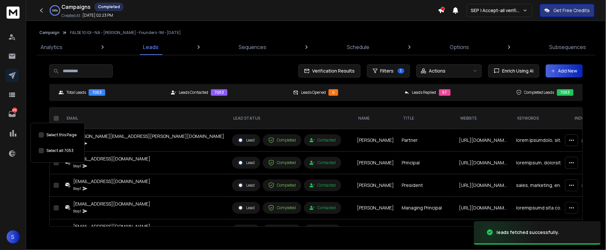
click at [40, 150] on button "Select this Page" at bounding box center [41, 150] width 5 height 5
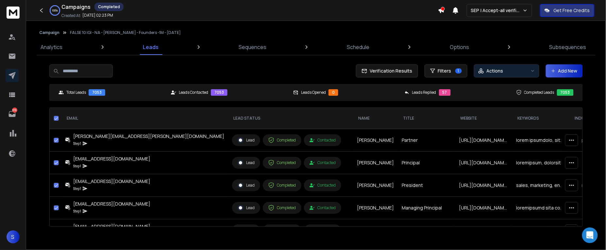
click at [522, 74] on div "Actions" at bounding box center [503, 71] width 50 height 7
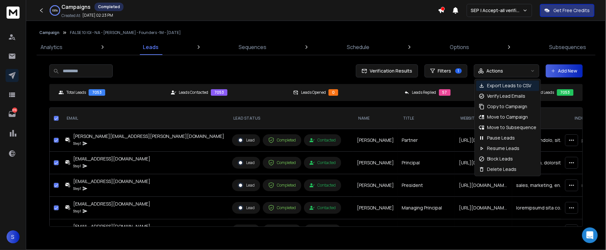
click at [521, 83] on p "Export Leads to CSV" at bounding box center [509, 85] width 44 height 7
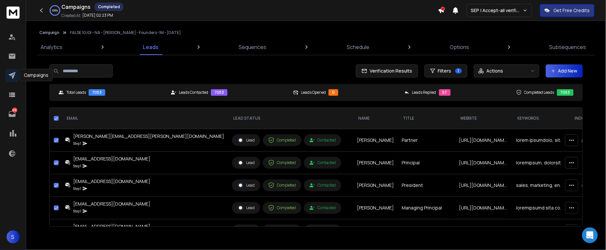
click at [13, 76] on icon at bounding box center [11, 75] width 7 height 7
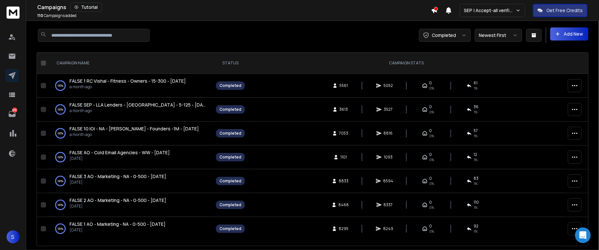
click at [578, 136] on icon "button" at bounding box center [575, 133] width 7 height 7
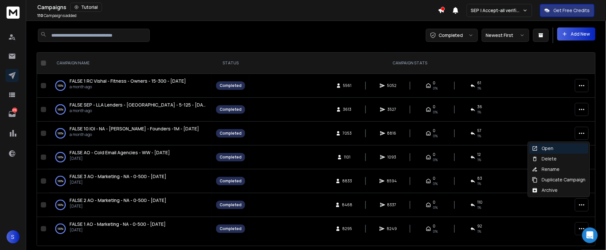
click at [545, 158] on div "Delete" at bounding box center [544, 159] width 25 height 7
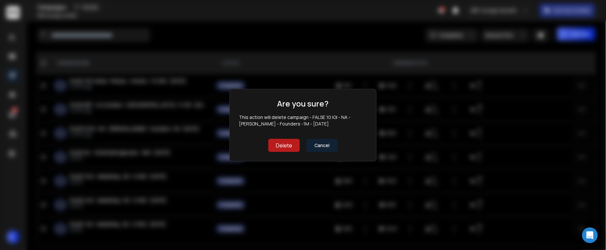
click at [275, 146] on button "Delete" at bounding box center [283, 145] width 31 height 13
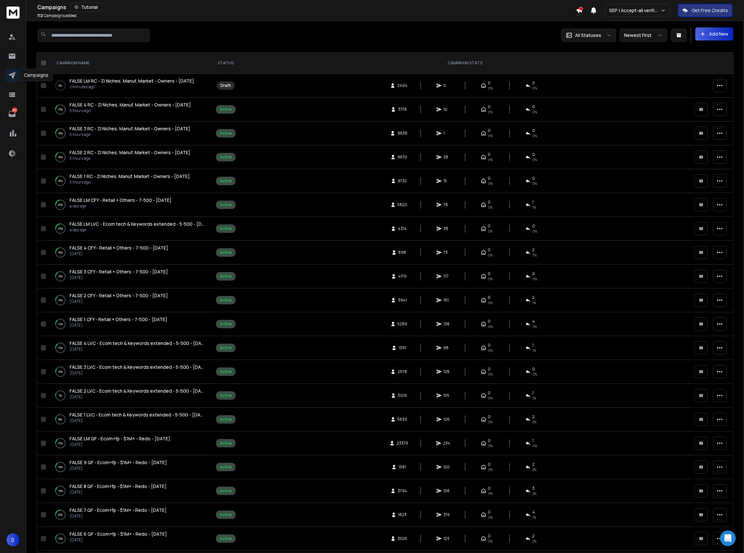
click at [165, 85] on p "2 minutes ago" at bounding box center [132, 86] width 125 height 5
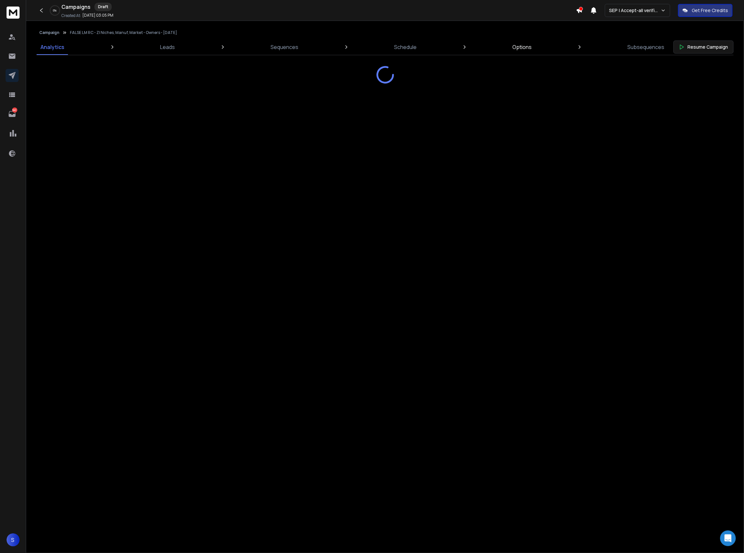
click at [534, 44] on link "Options" at bounding box center [522, 47] width 27 height 16
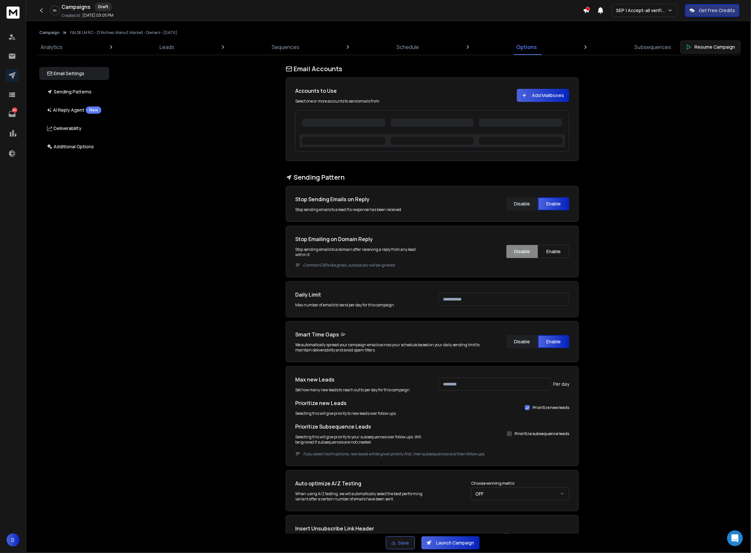
click at [466, 540] on button "Launch Campaign" at bounding box center [450, 543] width 58 height 13
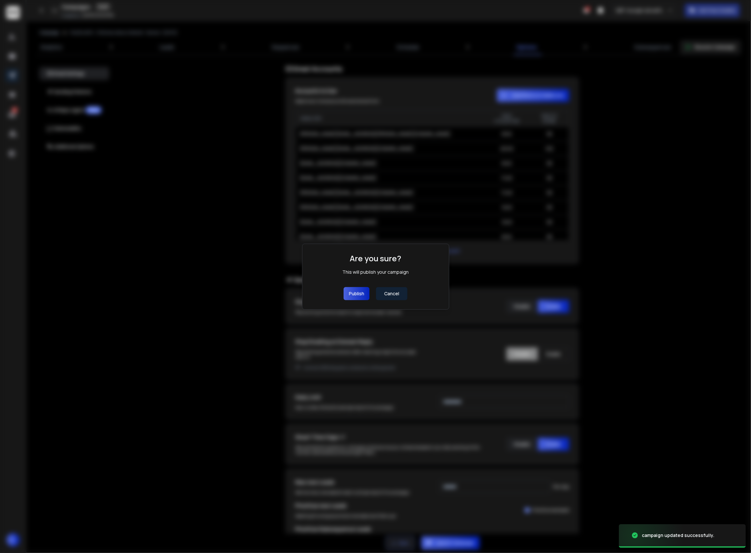
click at [361, 297] on button "Publish" at bounding box center [356, 293] width 26 height 13
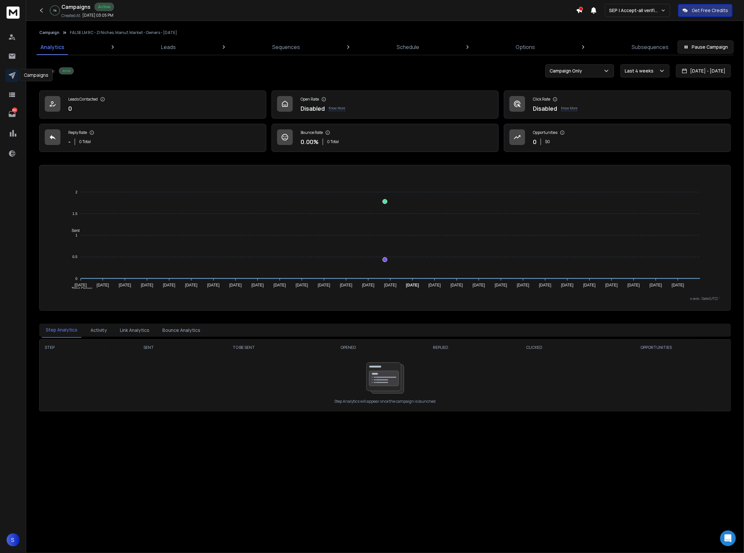
click at [16, 72] on icon at bounding box center [12, 76] width 8 height 8
